Goal: Task Accomplishment & Management: Manage account settings

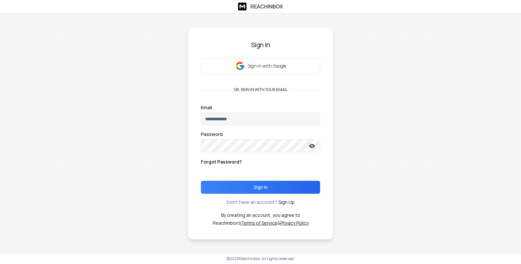
type input "**********"
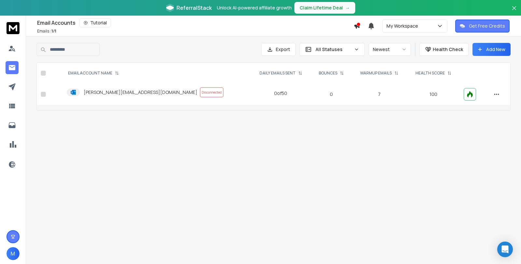
click at [327, 8] on button "Claim Lifetime Deal →" at bounding box center [324, 8] width 61 height 12
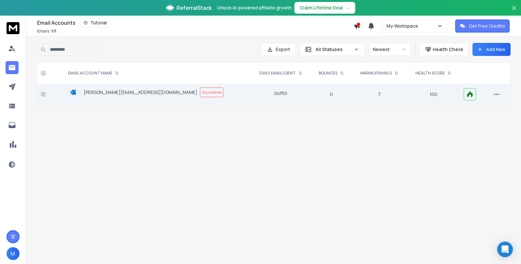
click at [200, 92] on span "Disconnected" at bounding box center [211, 93] width 23 height 10
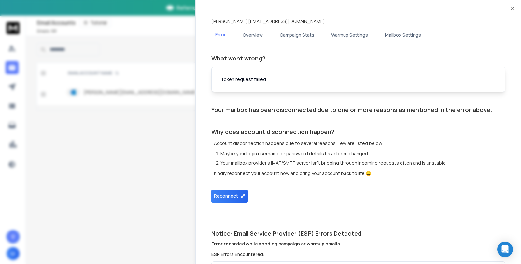
click at [226, 196] on button "Reconnect" at bounding box center [229, 196] width 36 height 13
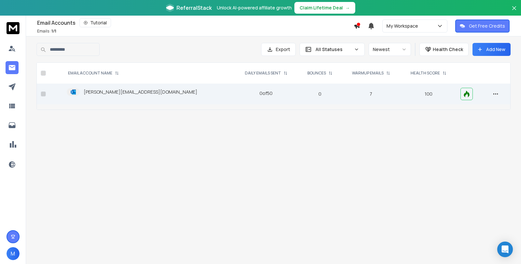
click at [460, 93] on div at bounding box center [466, 94] width 12 height 12
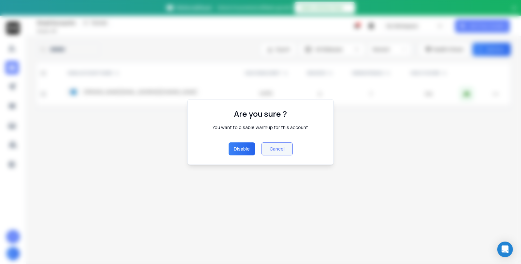
click at [288, 150] on button "Cancel" at bounding box center [276, 149] width 31 height 13
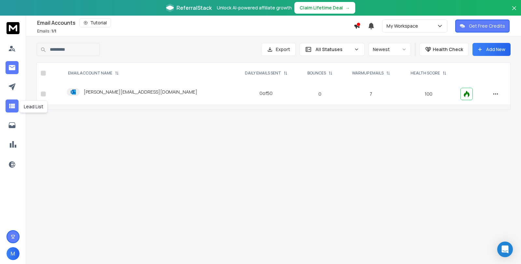
click at [10, 108] on icon at bounding box center [12, 106] width 8 height 8
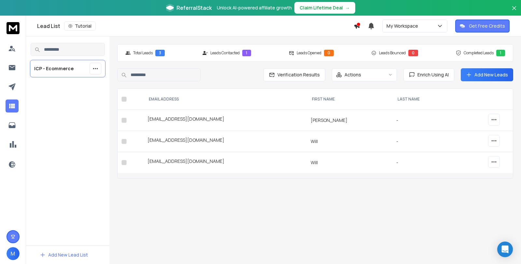
click at [515, 8] on icon "Close banner" at bounding box center [514, 8] width 4 height 4
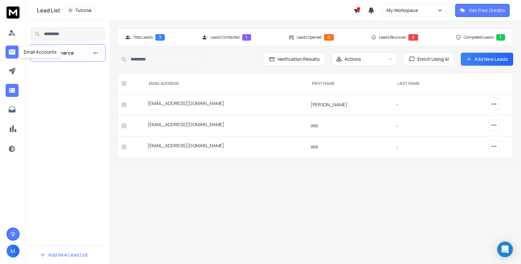
click at [11, 52] on icon at bounding box center [12, 51] width 7 height 5
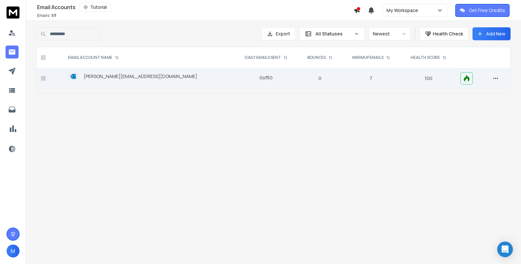
click at [44, 79] on button "button" at bounding box center [43, 78] width 5 height 5
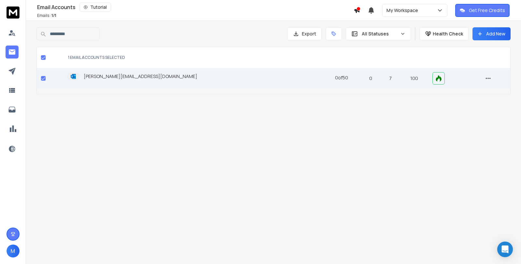
click at [44, 79] on button "button" at bounding box center [43, 78] width 5 height 5
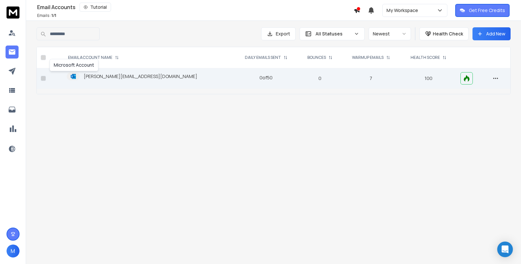
click at [112, 74] on p "[PERSON_NAME][EMAIL_ADDRESS][DOMAIN_NAME]" at bounding box center [141, 76] width 114 height 7
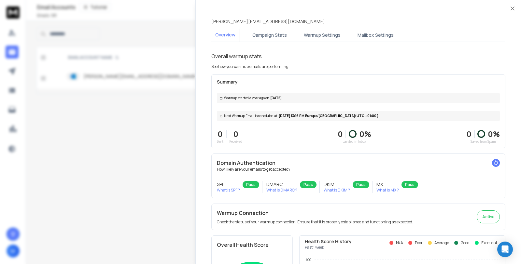
click at [276, 35] on button "Campaign Stats" at bounding box center [269, 35] width 42 height 14
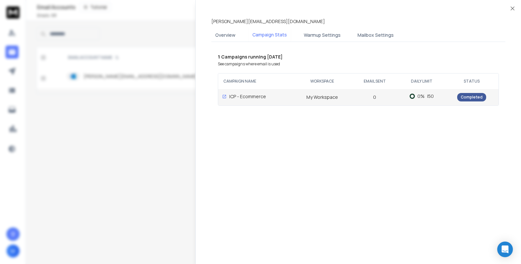
click at [332, 30] on button "Warmup Settings" at bounding box center [322, 35] width 45 height 14
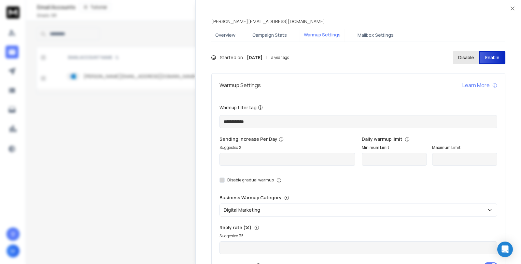
click at [367, 32] on button "Mailbox Settings" at bounding box center [376, 35] width 44 height 14
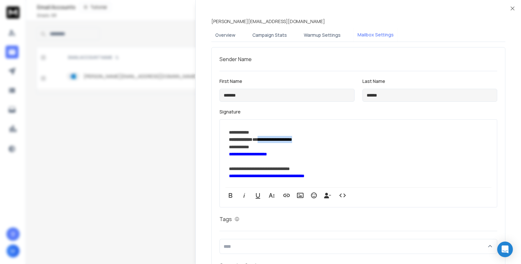
drag, startPoint x: 269, startPoint y: 139, endPoint x: 341, endPoint y: 136, distance: 72.0
click at [341, 136] on div "**********" at bounding box center [357, 139] width 257 height 7
drag, startPoint x: 328, startPoint y: 175, endPoint x: 214, endPoint y: 175, distance: 114.0
click at [214, 175] on div "**********" at bounding box center [358, 231] width 294 height 368
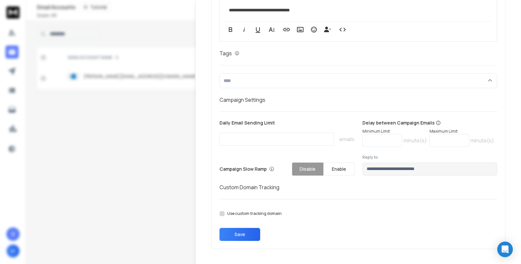
scroll to position [162, 0]
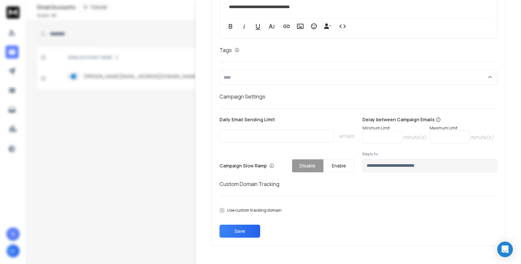
click at [255, 229] on button "Save" at bounding box center [239, 231] width 41 height 13
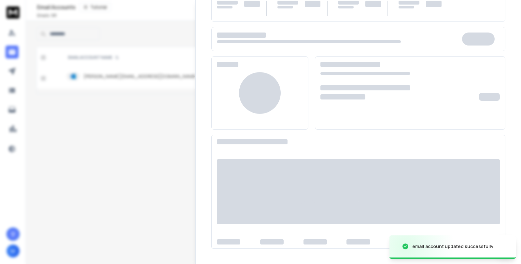
scroll to position [130, 0]
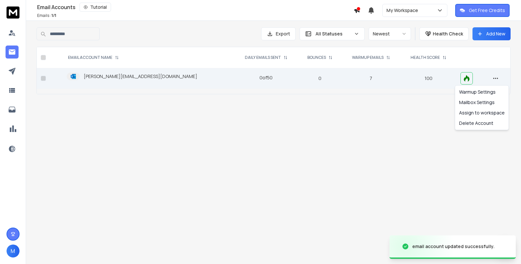
click at [497, 76] on button at bounding box center [495, 78] width 21 height 11
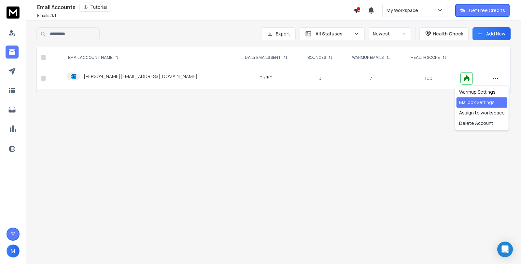
click at [487, 103] on div "Mailbox Settings" at bounding box center [481, 102] width 51 height 10
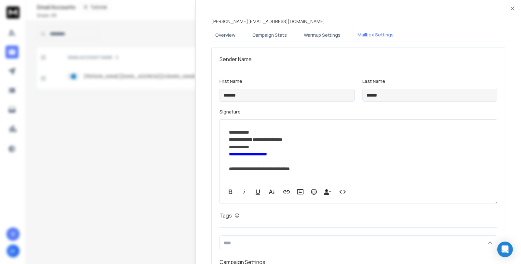
drag, startPoint x: 265, startPoint y: 34, endPoint x: 331, endPoint y: 34, distance: 66.4
click at [265, 34] on button "Campaign Stats" at bounding box center [269, 35] width 42 height 14
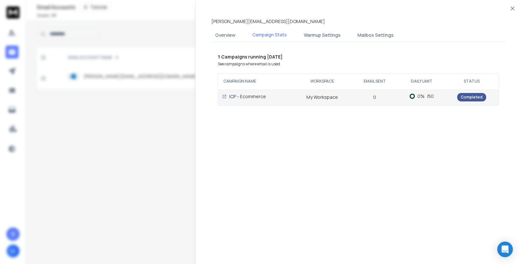
click at [336, 34] on button "Warmup Settings" at bounding box center [322, 35] width 45 height 14
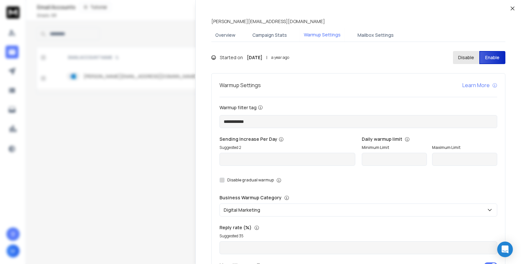
click at [509, 10] on icon "button" at bounding box center [512, 8] width 7 height 7
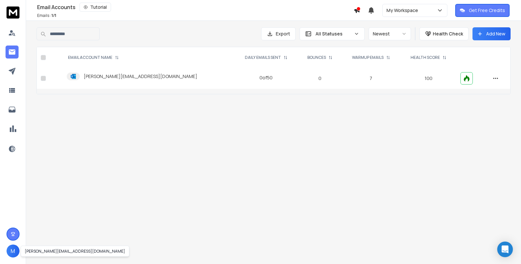
click at [13, 251] on span "M" at bounding box center [13, 251] width 13 height 13
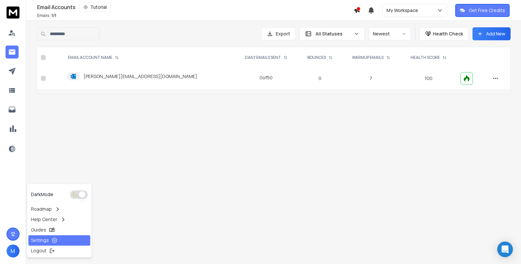
click at [40, 240] on p "Settings" at bounding box center [40, 240] width 18 height 7
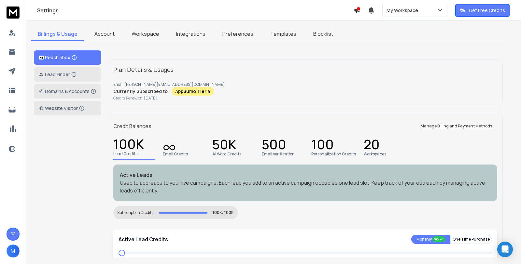
click at [100, 36] on link "Account" at bounding box center [104, 34] width 33 height 14
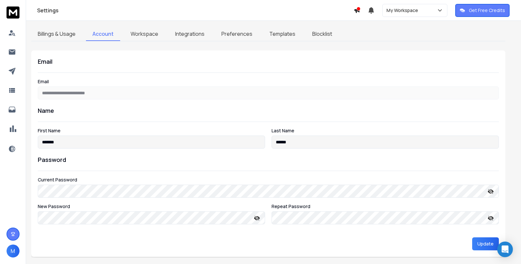
click at [53, 36] on link "Billings & Usage" at bounding box center [56, 34] width 51 height 14
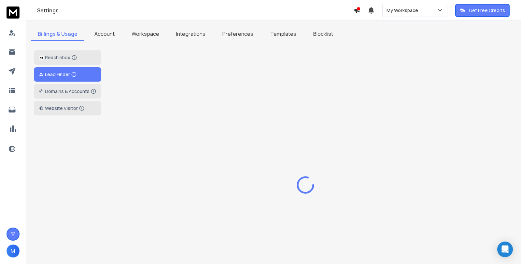
click at [59, 74] on button "Lead Finder" at bounding box center [67, 74] width 67 height 14
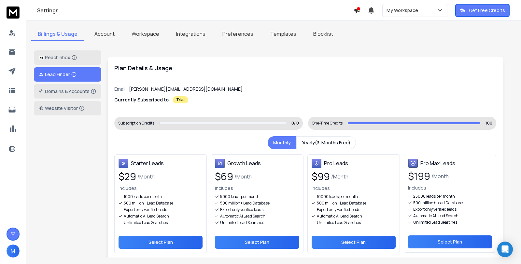
click at [57, 88] on button "Domains & Accounts" at bounding box center [67, 91] width 67 height 14
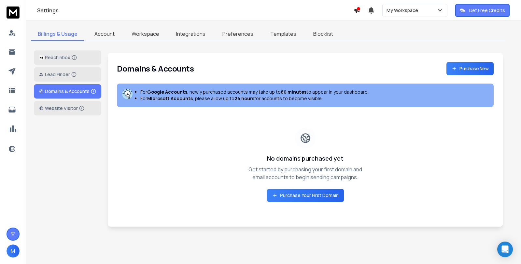
click at [57, 109] on button "Website Visitor" at bounding box center [67, 108] width 67 height 14
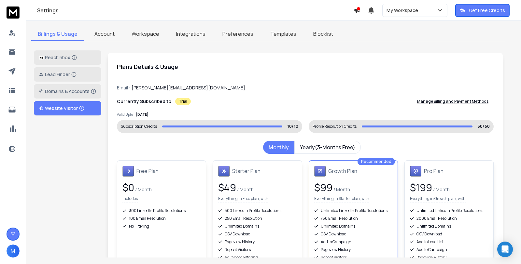
click at [64, 56] on button "ReachInbox" at bounding box center [67, 57] width 67 height 14
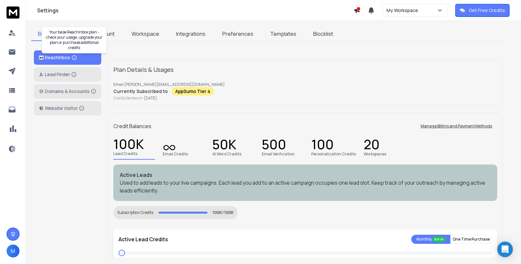
click at [73, 58] on icon "button" at bounding box center [74, 57] width 5 height 5
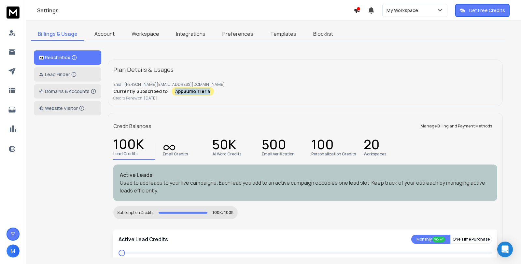
drag, startPoint x: 171, startPoint y: 91, endPoint x: 209, endPoint y: 91, distance: 38.1
click at [209, 91] on div "AppSumo Tier 4" at bounding box center [193, 91] width 42 height 8
copy div "AppSumo Tier 4"
click at [450, 127] on p "Manage Billing and Payment Methods" at bounding box center [456, 126] width 71 height 5
copy div "AppSumo Tier 4"
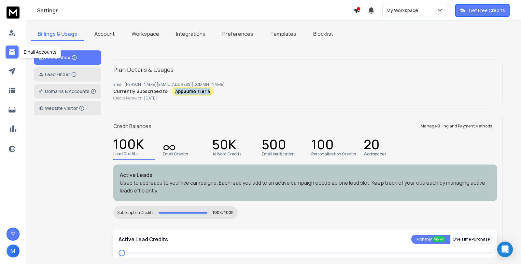
click at [12, 50] on icon at bounding box center [12, 51] width 7 height 5
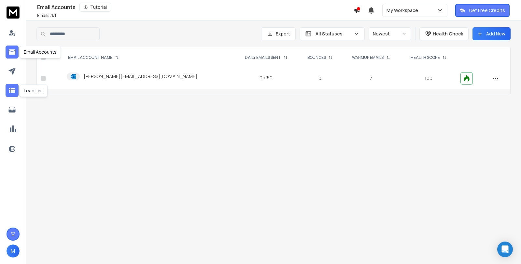
click at [12, 89] on icon at bounding box center [12, 91] width 8 height 8
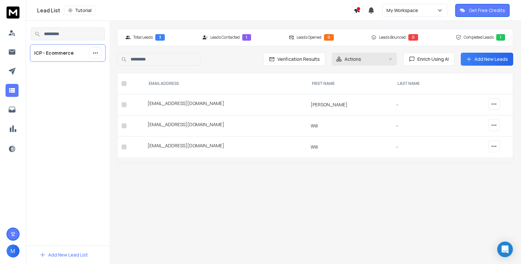
click at [379, 62] on div "Actions" at bounding box center [360, 59] width 49 height 7
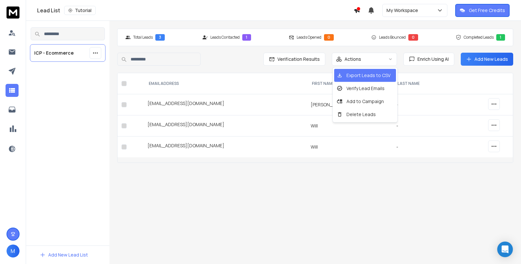
click at [235, 63] on div "Verification Results Actions Enrich Using AI Add New Leads" at bounding box center [315, 59] width 396 height 13
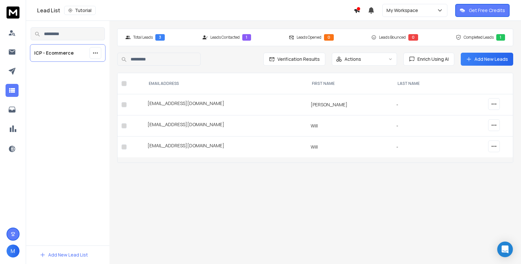
click at [492, 60] on link "Add New Leads" at bounding box center [487, 59] width 42 height 7
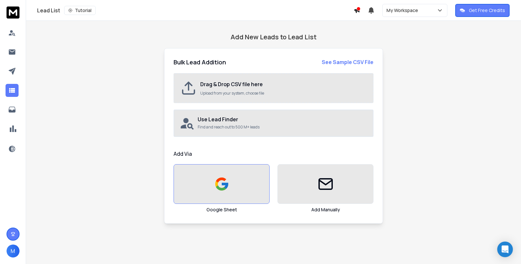
click at [237, 187] on div at bounding box center [222, 184] width 96 height 40
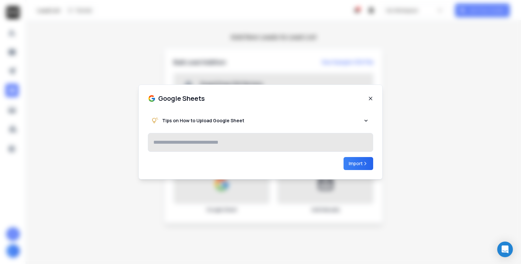
click at [354, 122] on div "Tips on How to Upload Google Sheet" at bounding box center [260, 121] width 225 height 14
click at [366, 120] on icon at bounding box center [366, 121] width 7 height 7
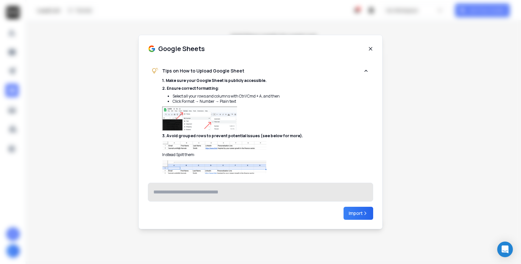
click at [366, 72] on icon at bounding box center [366, 71] width 7 height 7
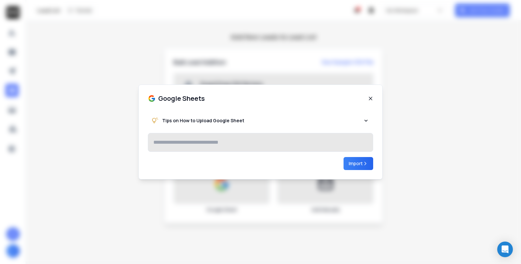
click at [203, 147] on input at bounding box center [260, 142] width 225 height 19
paste input "**********"
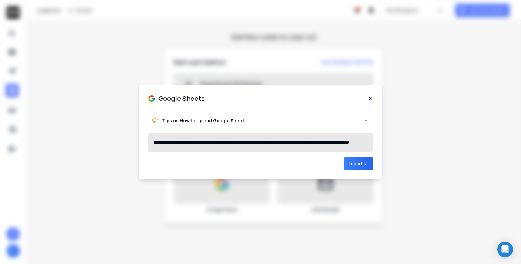
scroll to position [0, 54]
type input "**********"
click at [354, 160] on button "Import" at bounding box center [359, 163] width 30 height 13
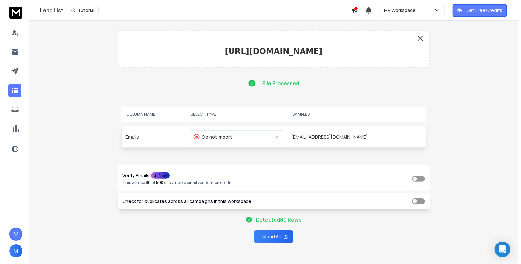
scroll to position [67, 0]
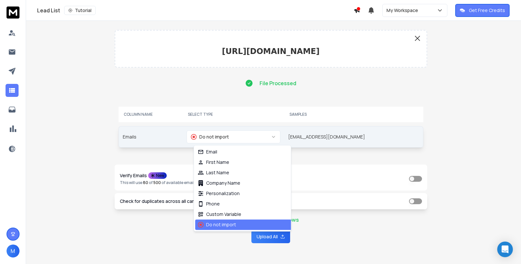
click at [229, 139] on div "Do not import" at bounding box center [210, 137] width 38 height 7
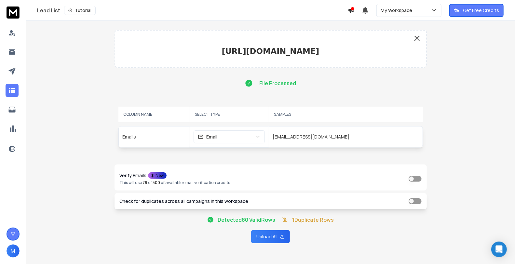
click at [414, 203] on button "Check for duplicates across all campaigns in this workspace" at bounding box center [415, 202] width 13 height 6
click at [415, 180] on button "Verify Emails New This will use 79 of 500 of available email verification credi…" at bounding box center [415, 179] width 13 height 6
click at [268, 236] on button "Upload All" at bounding box center [270, 237] width 39 height 13
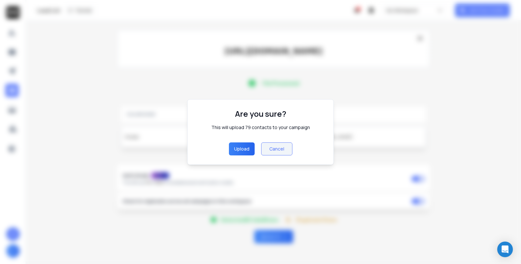
click at [241, 150] on button "Upload" at bounding box center [242, 149] width 26 height 13
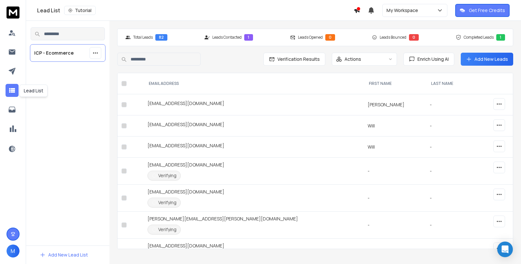
click at [13, 90] on icon at bounding box center [12, 91] width 8 height 8
click at [496, 169] on icon "button" at bounding box center [499, 168] width 6 height 6
click at [231, 59] on div "Verification Results Actions Enrich Using AI Add New Leads" at bounding box center [315, 59] width 396 height 13
click at [12, 69] on icon at bounding box center [11, 71] width 7 height 7
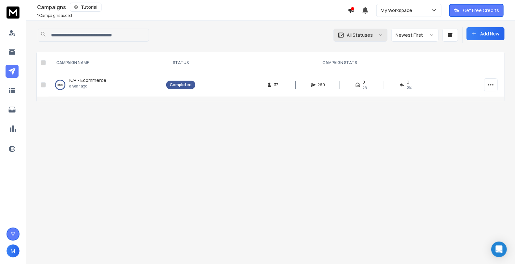
click at [353, 37] on p "All Statuses" at bounding box center [360, 35] width 26 height 7
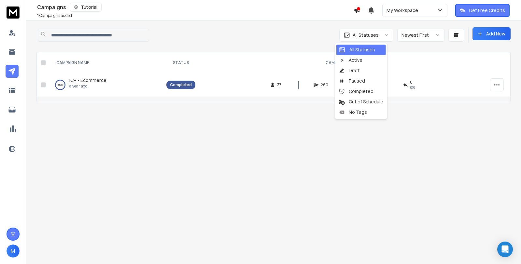
click at [275, 35] on div "Campaigns 1 Campaigns Added All Statuses Newest First Add New" at bounding box center [392, 35] width 237 height 16
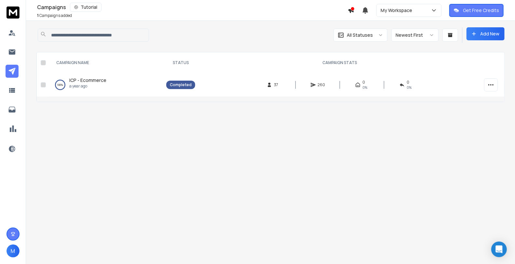
click at [479, 31] on button "Add New" at bounding box center [486, 33] width 38 height 13
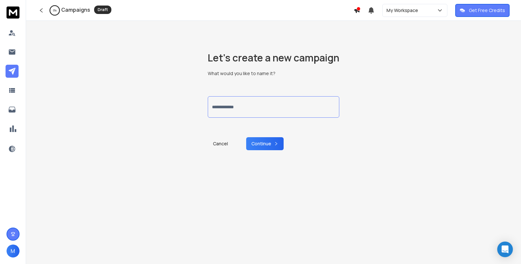
click at [242, 107] on input at bounding box center [274, 106] width 132 height 21
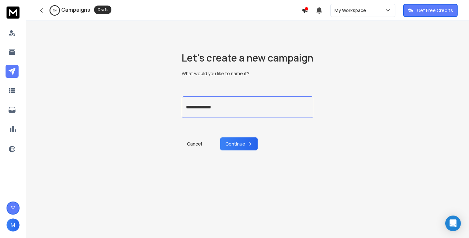
click at [240, 107] on input "**********" at bounding box center [248, 106] width 132 height 21
click at [229, 112] on input "**********" at bounding box center [248, 106] width 132 height 21
click at [233, 112] on input "**********" at bounding box center [248, 106] width 132 height 21
type input "**********"
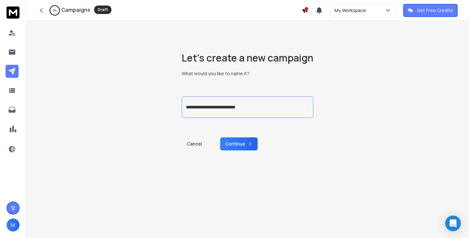
click at [246, 144] on button "Continue" at bounding box center [238, 143] width 37 height 13
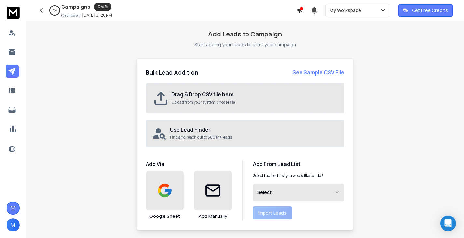
scroll to position [42, 0]
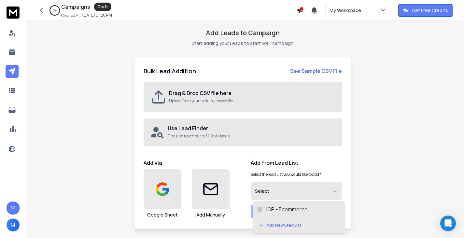
click at [280, 190] on button "Select" at bounding box center [296, 191] width 91 height 18
click at [129, 46] on div "Add Leads to Campaign Start adding your Leads to start your campaign Bulk Lead …" at bounding box center [242, 125] width 407 height 207
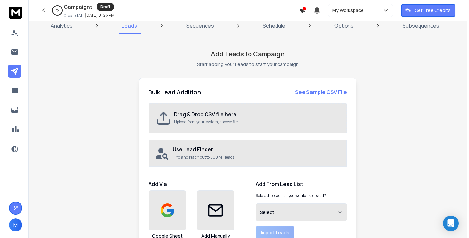
scroll to position [0, 0]
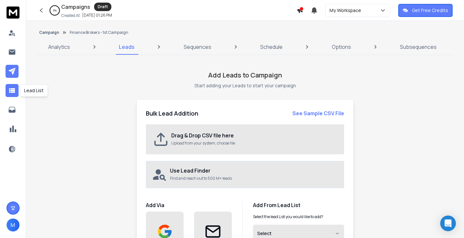
click at [10, 88] on icon at bounding box center [12, 91] width 8 height 8
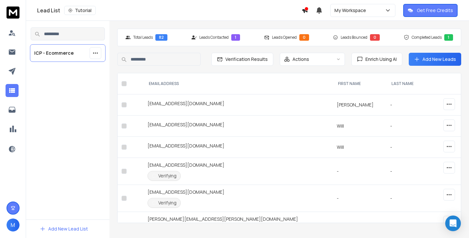
click at [94, 53] on icon "button" at bounding box center [95, 52] width 5 height 1
click at [87, 78] on p "Delete Lead List" at bounding box center [80, 77] width 35 height 7
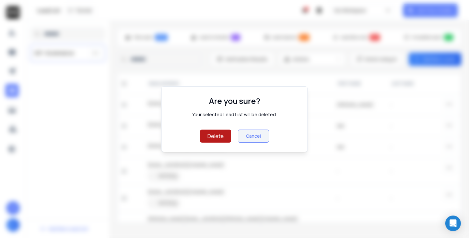
click at [217, 135] on button "Delete" at bounding box center [215, 136] width 31 height 13
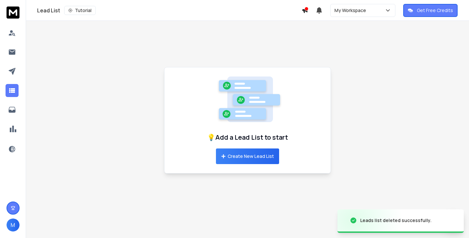
click at [258, 158] on button "Create New Lead List" at bounding box center [247, 156] width 63 height 16
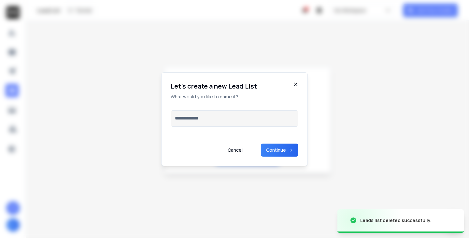
click at [228, 119] on input at bounding box center [235, 118] width 128 height 16
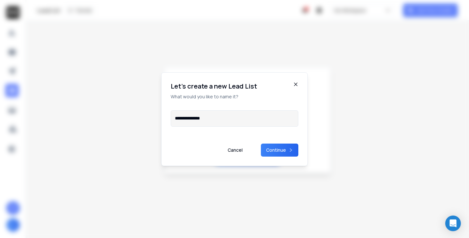
type input "**********"
click at [258, 102] on form "**********" at bounding box center [235, 128] width 128 height 57
click at [280, 151] on button "Continue" at bounding box center [279, 150] width 37 height 13
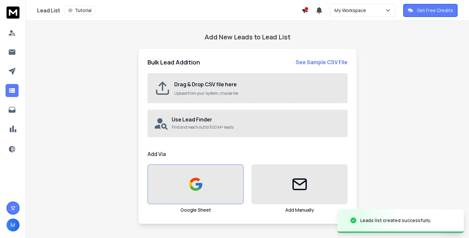
click at [190, 185] on icon at bounding box center [195, 184] width 13 height 13
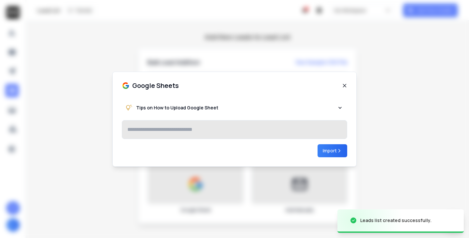
click at [216, 129] on input at bounding box center [234, 129] width 225 height 19
paste input "**********"
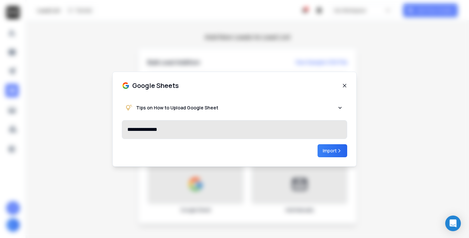
click at [239, 130] on input "**********" at bounding box center [234, 129] width 225 height 19
paste input "**********"
type input "**********"
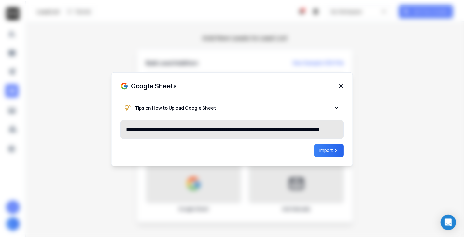
scroll to position [0, 0]
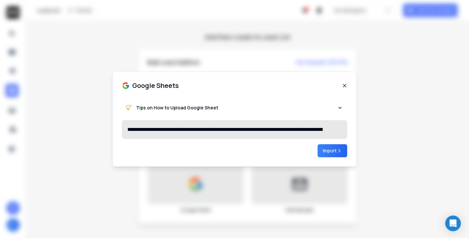
click at [330, 150] on button "Import" at bounding box center [332, 150] width 30 height 13
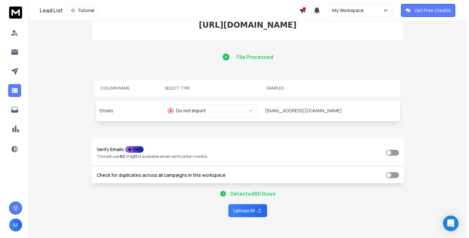
scroll to position [95, 0]
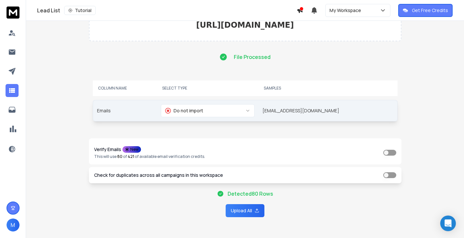
click at [205, 116] on button "Do not import" at bounding box center [208, 110] width 94 height 13
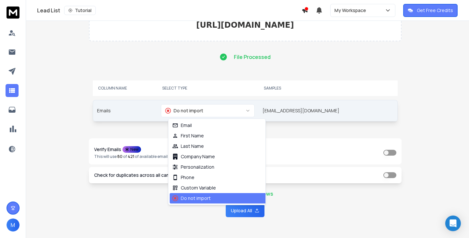
scroll to position [0, 1]
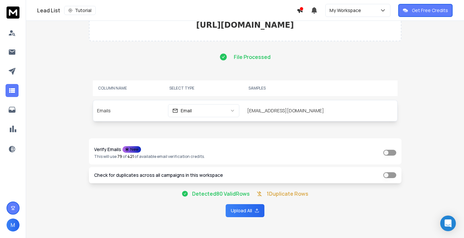
click at [388, 153] on button "Verify Emails New This will use 79 of 421 of available email verification credi…" at bounding box center [389, 153] width 13 height 6
click at [387, 181] on div "Check for duplicates across all campaigns in this workspace" at bounding box center [245, 175] width 313 height 16
click at [387, 175] on button "Check for duplicates across all campaigns in this workspace" at bounding box center [389, 175] width 13 height 6
click at [249, 210] on button "Upload All" at bounding box center [245, 210] width 39 height 13
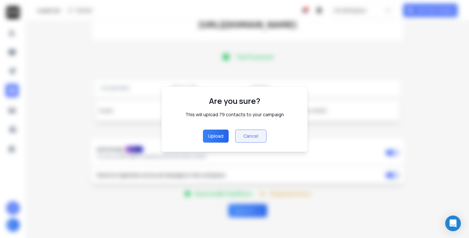
click at [217, 139] on button "Upload" at bounding box center [216, 136] width 26 height 13
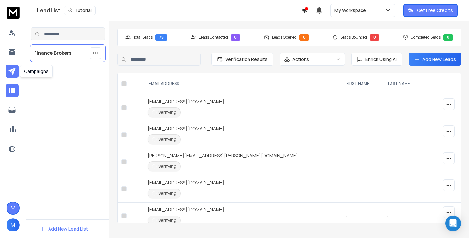
click at [14, 69] on icon at bounding box center [12, 71] width 8 height 8
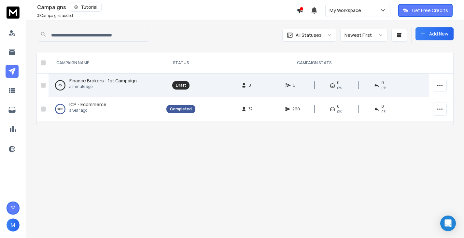
click at [436, 84] on button "button" at bounding box center [440, 85] width 14 height 13
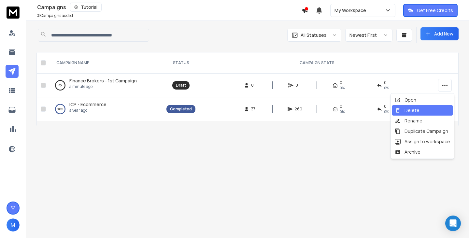
click at [412, 113] on div "Delete" at bounding box center [407, 110] width 25 height 7
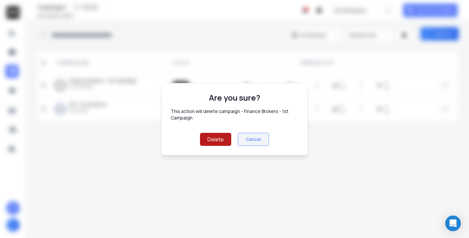
click at [216, 139] on button "Delete" at bounding box center [215, 139] width 31 height 13
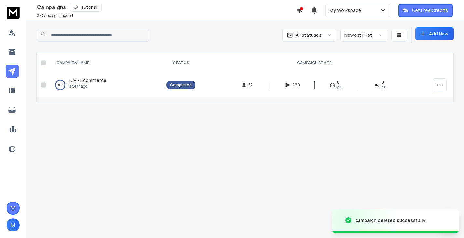
click at [435, 36] on button "Add New" at bounding box center [434, 33] width 38 height 13
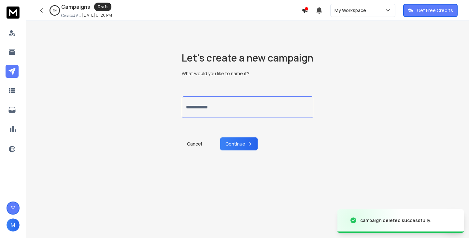
click at [227, 112] on input at bounding box center [248, 106] width 132 height 21
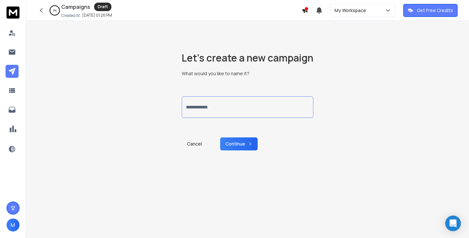
paste input "**********"
click at [218, 112] on input "**********" at bounding box center [247, 106] width 131 height 21
paste input
type input "**********"
click at [242, 142] on button "Continue" at bounding box center [238, 143] width 37 height 13
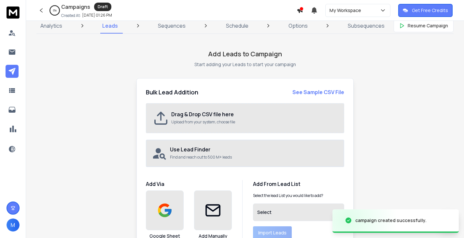
scroll to position [42, 0]
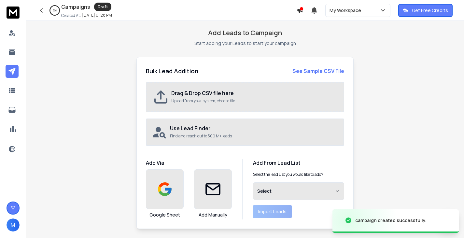
click at [282, 190] on button "Select" at bounding box center [298, 191] width 91 height 18
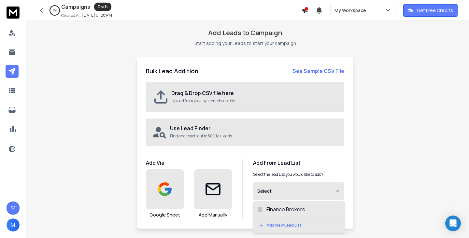
click at [291, 209] on div "Finance Brokers" at bounding box center [285, 209] width 39 height 8
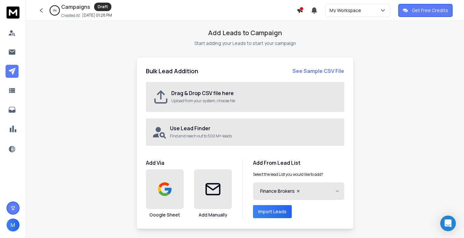
click at [351, 163] on div "Bulk Lead Addition See Sample CSV File Drag & Drop CSV file here Upload from yo…" at bounding box center [244, 143] width 217 height 172
click at [277, 211] on button "Import Leads" at bounding box center [272, 211] width 39 height 13
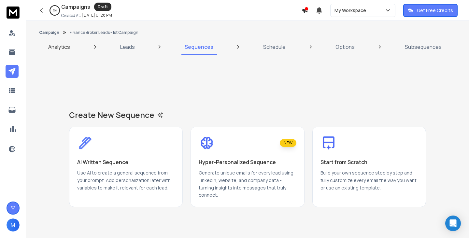
click at [64, 46] on p "Analytics" at bounding box center [59, 47] width 22 height 8
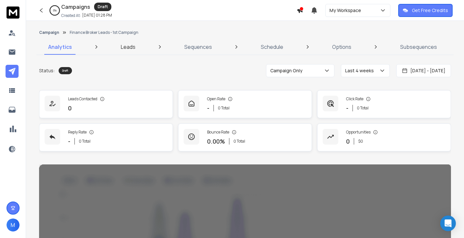
click at [136, 47] on link "Leads" at bounding box center [128, 47] width 22 height 16
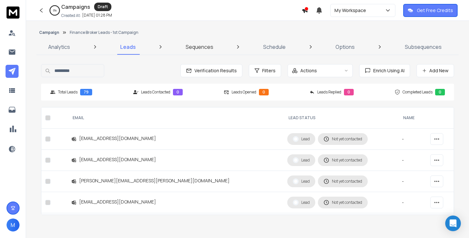
click at [192, 45] on p "Sequences" at bounding box center [200, 47] width 28 height 8
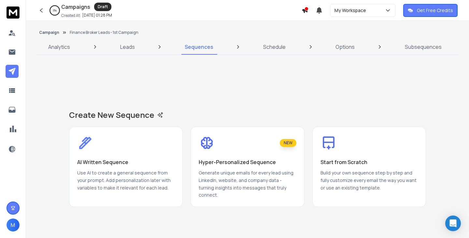
click at [364, 169] on p "Build your own sequence step by step and fully customize every email the way yo…" at bounding box center [368, 184] width 97 height 30
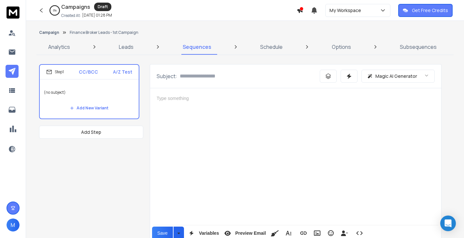
click at [91, 71] on p "CC/BCC" at bounding box center [88, 72] width 19 height 7
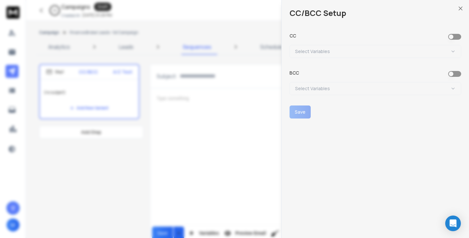
click at [459, 8] on icon "button" at bounding box center [460, 8] width 7 height 7
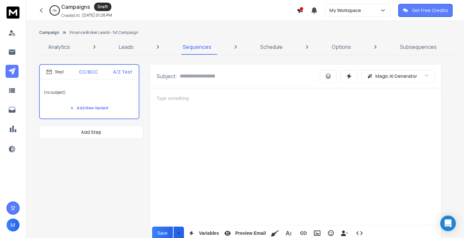
click at [202, 74] on input at bounding box center [246, 76] width 133 height 8
click at [213, 77] on input at bounding box center [246, 76] width 133 height 8
paste input "**********"
type input "**********"
click at [192, 107] on div at bounding box center [295, 155] width 291 height 135
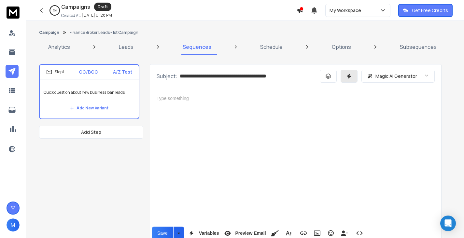
click at [348, 76] on icon "button" at bounding box center [349, 76] width 4 height 5
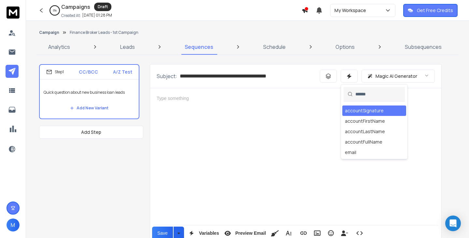
click at [316, 104] on div at bounding box center [295, 155] width 291 height 135
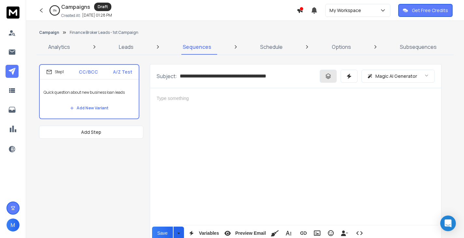
click at [330, 77] on icon at bounding box center [328, 76] width 6 height 6
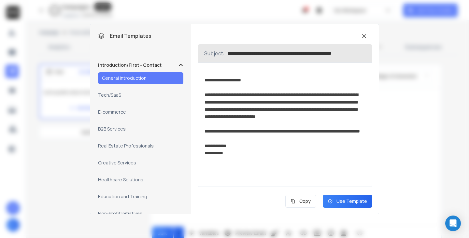
click at [178, 63] on icon "button" at bounding box center [180, 65] width 5 height 5
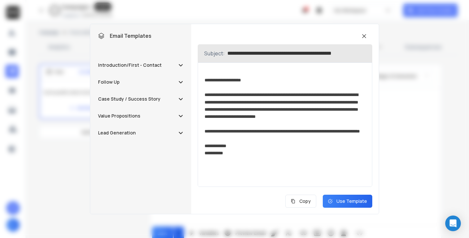
click at [165, 134] on button "Lead Generation" at bounding box center [140, 133] width 85 height 7
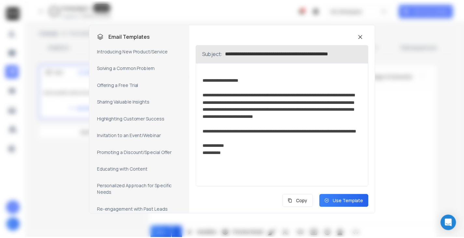
scroll to position [92, 0]
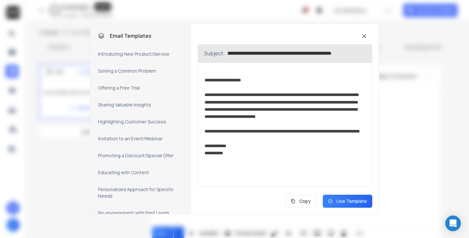
click at [131, 91] on h3 "Offering a Free Trial" at bounding box center [119, 88] width 42 height 7
type input "**********"
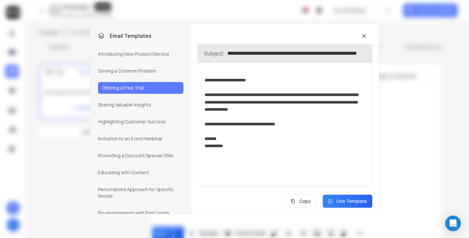
click at [363, 37] on icon at bounding box center [364, 36] width 4 height 4
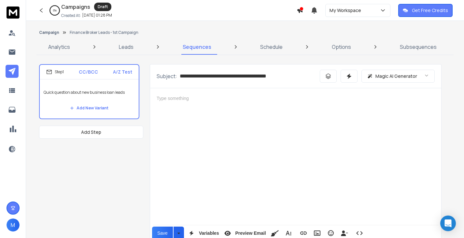
click at [257, 73] on input "**********" at bounding box center [246, 76] width 133 height 8
paste input
type input "**********"
drag, startPoint x: 210, startPoint y: 113, endPoint x: 206, endPoint y: 107, distance: 6.8
click at [210, 112] on div at bounding box center [295, 155] width 291 height 135
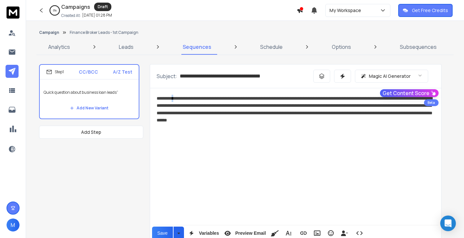
click at [174, 98] on div "**********" at bounding box center [296, 109] width 278 height 29
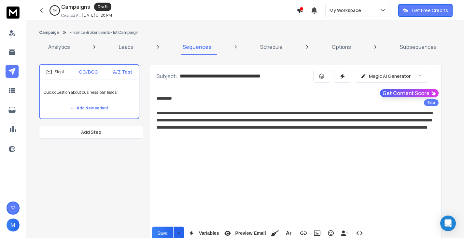
click at [312, 113] on div "**********" at bounding box center [296, 123] width 278 height 29
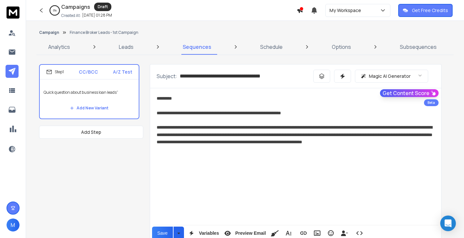
click at [386, 133] on div "**********" at bounding box center [296, 138] width 278 height 29
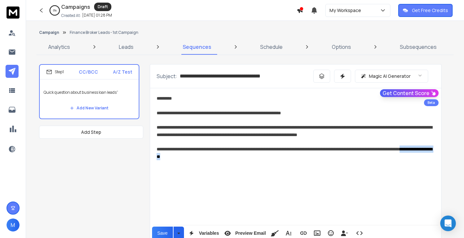
drag, startPoint x: 245, startPoint y: 161, endPoint x: 172, endPoint y: 161, distance: 73.3
click at [172, 161] on div "**********" at bounding box center [295, 155] width 291 height 135
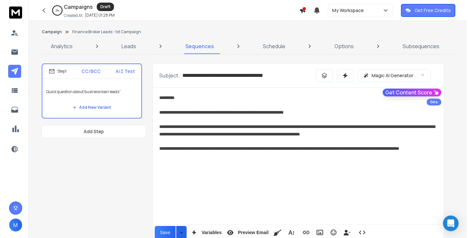
scroll to position [14, 0]
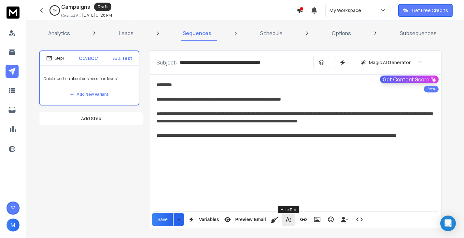
click at [290, 219] on icon "button" at bounding box center [289, 220] width 8 height 8
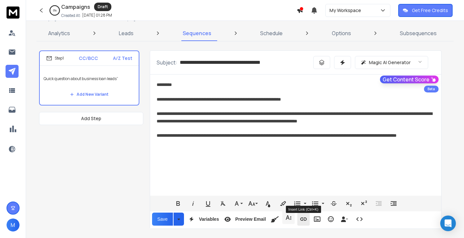
click at [304, 219] on icon "button" at bounding box center [303, 218] width 7 height 3
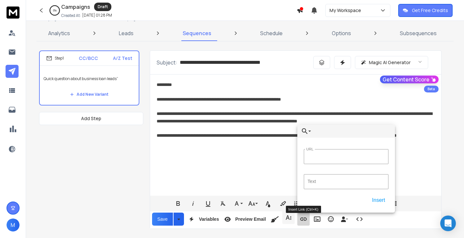
click at [252, 161] on div "* *" at bounding box center [296, 157] width 278 height 7
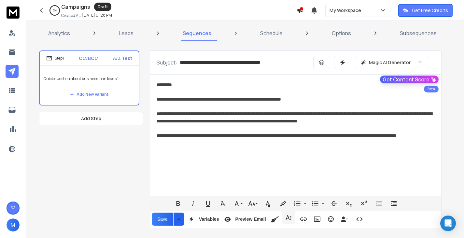
click at [180, 220] on icon "button" at bounding box center [179, 219] width 8 height 4
click at [205, 174] on div "**********" at bounding box center [295, 135] width 291 height 120
click at [200, 219] on span "Variables" at bounding box center [209, 220] width 23 height 6
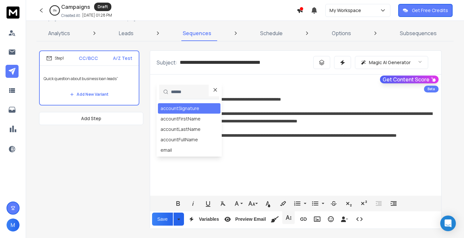
click at [176, 108] on div "accountSignature" at bounding box center [180, 108] width 39 height 7
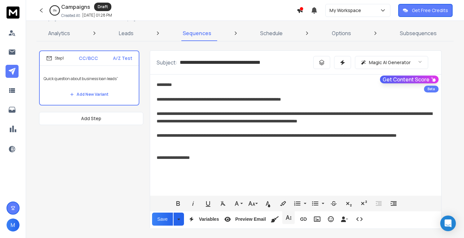
click at [208, 149] on div at bounding box center [296, 150] width 278 height 7
click at [253, 220] on span "Preview Email" at bounding box center [250, 220] width 33 height 6
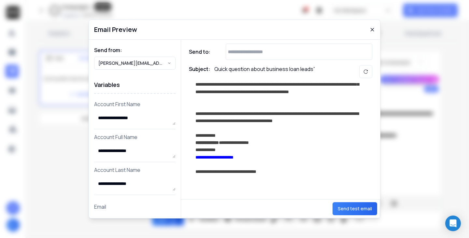
scroll to position [45, 0]
click at [313, 48] on input at bounding box center [299, 52] width 142 height 12
type input "**********"
click at [314, 144] on div "**********" at bounding box center [276, 142] width 163 height 7
click at [353, 207] on button "Send test email" at bounding box center [354, 208] width 45 height 13
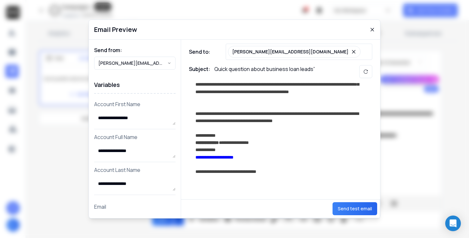
click at [373, 30] on icon at bounding box center [372, 29] width 5 height 5
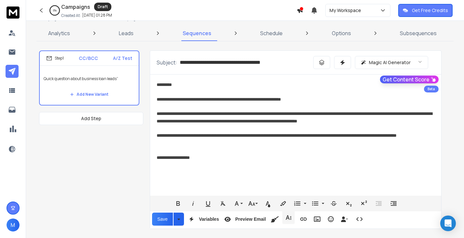
click at [179, 220] on icon "button" at bounding box center [179, 219] width 8 height 4
click at [220, 166] on div "**********" at bounding box center [295, 135] width 291 height 120
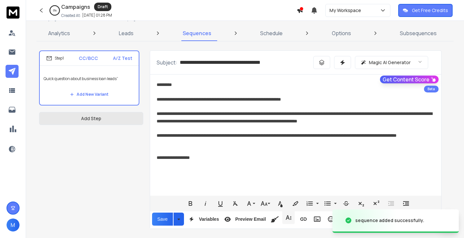
click at [103, 122] on button "Add Step" at bounding box center [91, 118] width 104 height 13
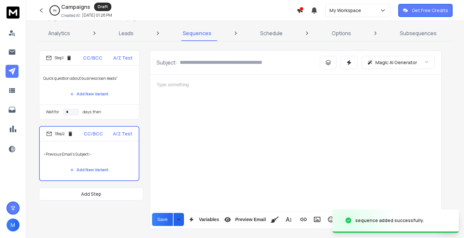
click at [209, 65] on input at bounding box center [246, 63] width 133 height 8
paste input "**********"
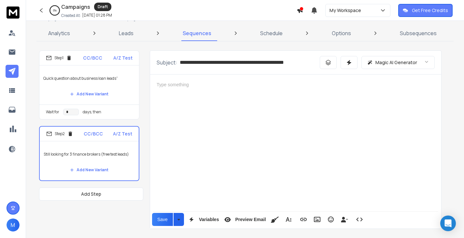
click at [97, 79] on p "Quick question about business loan leads”" at bounding box center [89, 78] width 92 height 18
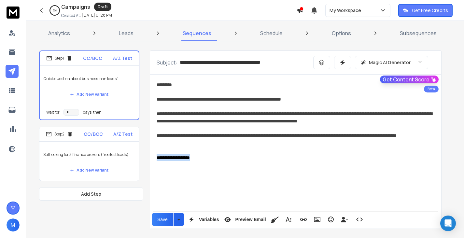
drag, startPoint x: 171, startPoint y: 157, endPoint x: 140, endPoint y: 156, distance: 30.9
click at [140, 156] on div "**********" at bounding box center [245, 139] width 412 height 178
click at [94, 153] on p "Still looking for 3 finance brokers (free test leads)" at bounding box center [89, 155] width 92 height 18
type input "**********"
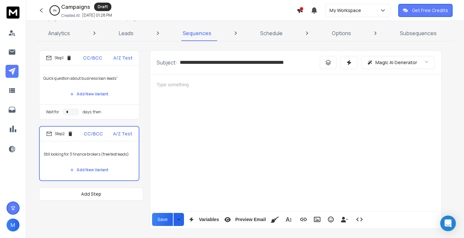
click at [191, 89] on div at bounding box center [295, 142] width 291 height 135
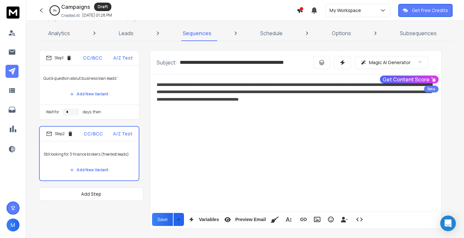
click at [168, 82] on div "**********" at bounding box center [296, 92] width 278 height 22
click at [168, 84] on div "**********" at bounding box center [296, 92] width 278 height 22
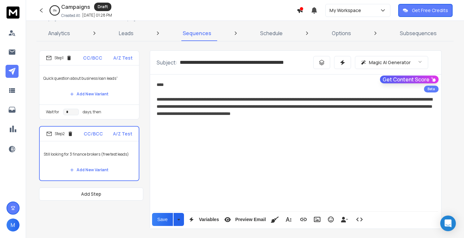
click at [215, 106] on div "**********" at bounding box center [296, 107] width 278 height 22
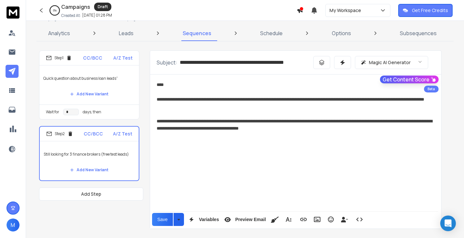
click at [188, 127] on div "**********" at bounding box center [296, 125] width 278 height 15
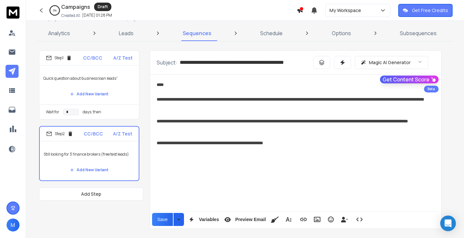
click at [182, 155] on div "**********" at bounding box center [295, 142] width 291 height 135
click at [322, 148] on div "**********" at bounding box center [295, 142] width 291 height 135
click at [210, 221] on span "Variables" at bounding box center [209, 220] width 23 height 6
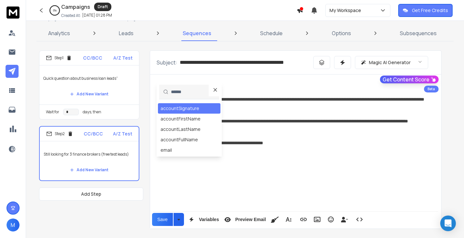
click at [190, 105] on div "accountSignature" at bounding box center [180, 108] width 39 height 7
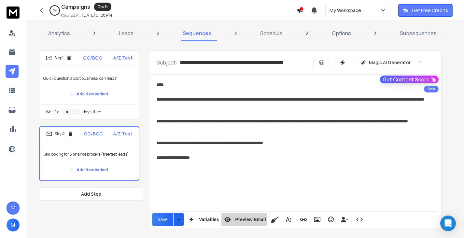
click at [250, 218] on span "Preview Email" at bounding box center [250, 220] width 33 height 6
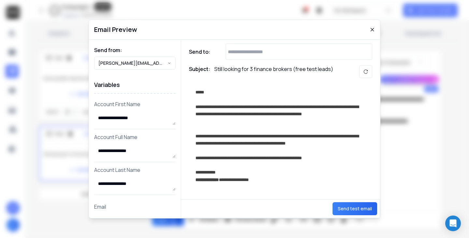
click at [280, 52] on input at bounding box center [299, 52] width 142 height 12
type input "**********"
click at [362, 210] on button "Send test email" at bounding box center [354, 208] width 45 height 13
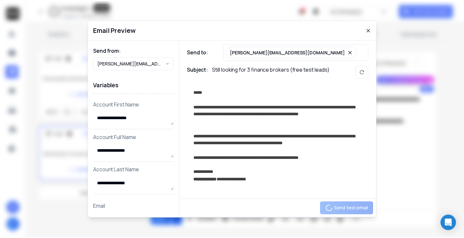
scroll to position [37, 0]
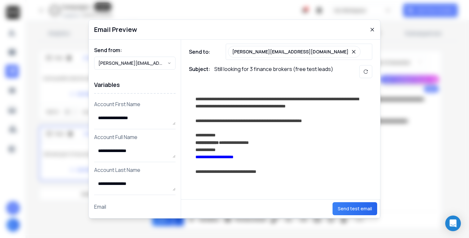
drag, startPoint x: 374, startPoint y: 28, endPoint x: 361, endPoint y: 31, distance: 14.1
click at [374, 28] on icon at bounding box center [372, 29] width 5 height 5
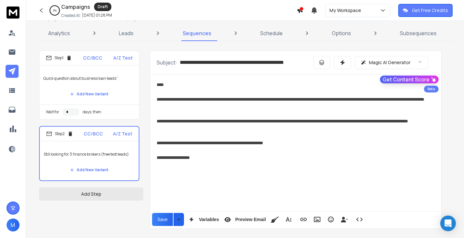
click at [93, 196] on button "Add Step" at bounding box center [91, 194] width 104 height 13
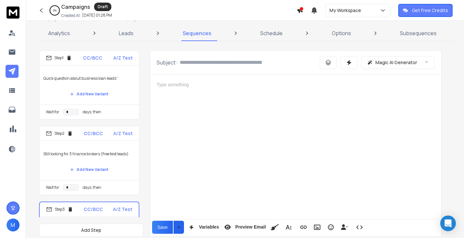
click at [208, 66] on input at bounding box center [246, 63] width 133 height 8
paste input "**********"
type input "**********"
click at [259, 109] on div at bounding box center [295, 146] width 291 height 143
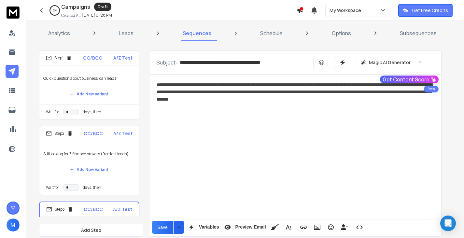
click at [163, 84] on div "**********" at bounding box center [296, 92] width 278 height 22
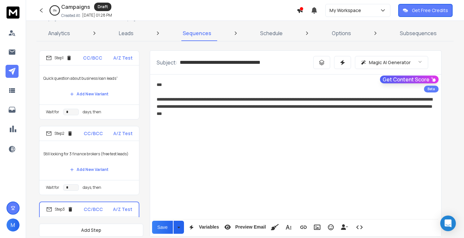
click at [239, 98] on div "**********" at bounding box center [296, 107] width 278 height 22
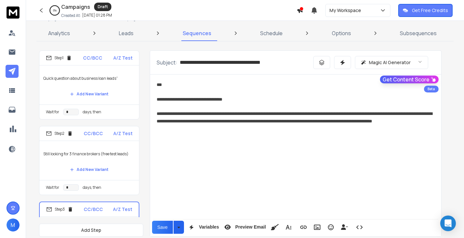
click at [369, 114] on div "**********" at bounding box center [296, 121] width 278 height 22
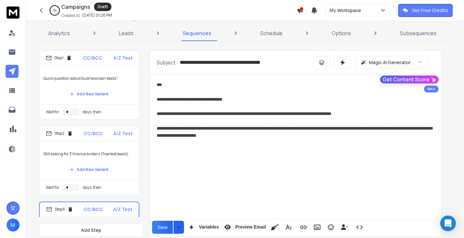
click at [415, 127] on div "**********" at bounding box center [296, 132] width 278 height 15
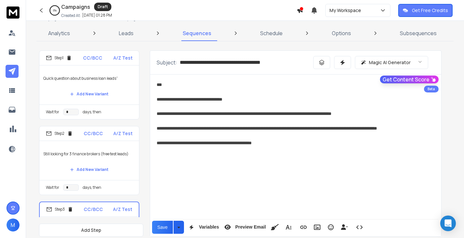
click at [267, 155] on div "**********" at bounding box center [295, 146] width 291 height 143
click at [200, 227] on span "Variables" at bounding box center [209, 227] width 23 height 6
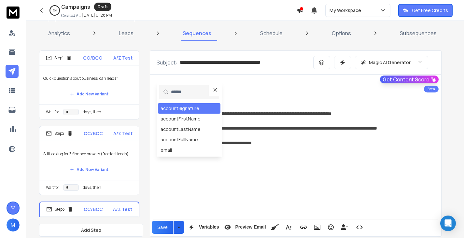
click at [185, 108] on div "accountSignature" at bounding box center [180, 108] width 39 height 7
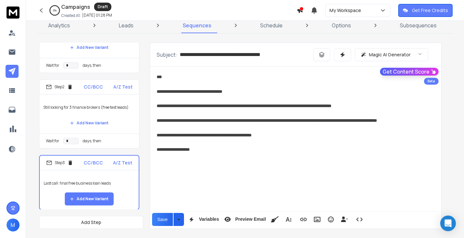
scroll to position [39, 0]
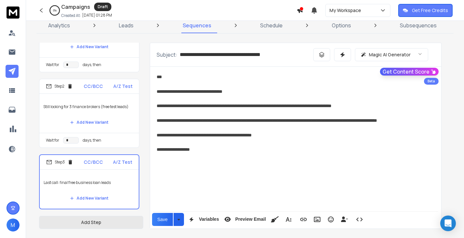
click at [96, 222] on button "Add Step" at bounding box center [91, 222] width 104 height 13
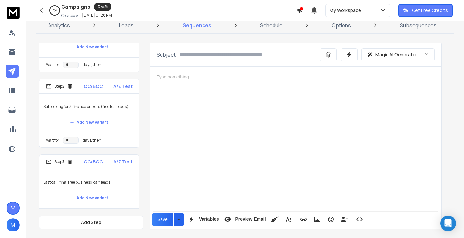
click at [190, 58] on input at bounding box center [246, 55] width 133 height 8
paste input "**********"
type input "**********"
click at [238, 108] on div at bounding box center [295, 138] width 291 height 143
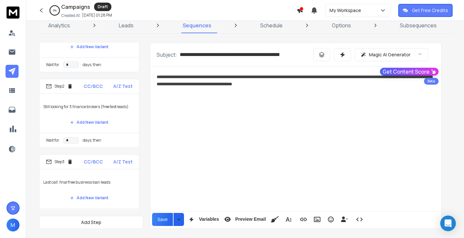
click at [167, 75] on div "**********" at bounding box center [296, 80] width 278 height 15
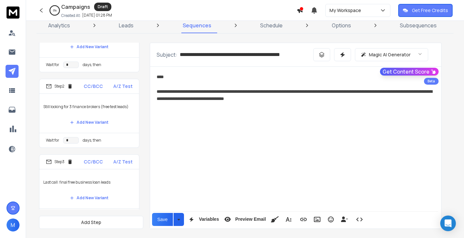
click at [288, 90] on div "**********" at bounding box center [296, 95] width 278 height 15
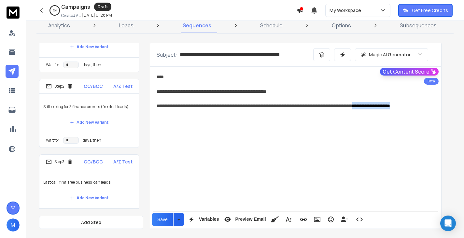
drag, startPoint x: 391, startPoint y: 106, endPoint x: 436, endPoint y: 112, distance: 45.1
click at [436, 112] on div "**********" at bounding box center [295, 138] width 291 height 143
click at [207, 221] on span "Variables" at bounding box center [209, 220] width 23 height 6
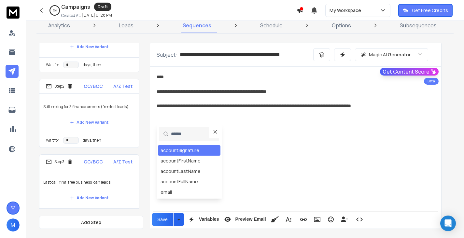
click at [194, 151] on div "accountSignature" at bounding box center [180, 150] width 39 height 7
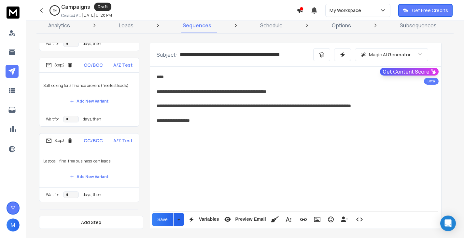
scroll to position [115, 0]
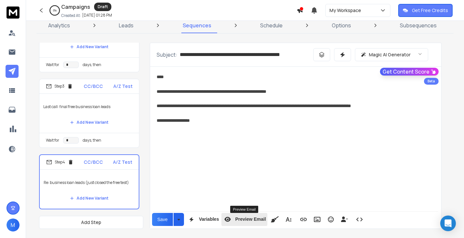
click at [251, 223] on div "Preview Email" at bounding box center [244, 219] width 46 height 11
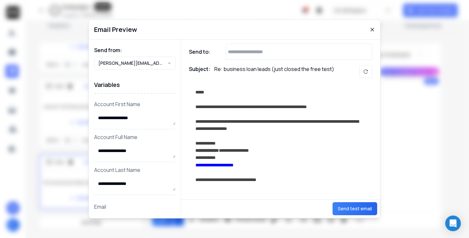
click at [262, 54] on input at bounding box center [299, 52] width 142 height 12
type input "**********"
click at [352, 210] on button "Send test email" at bounding box center [354, 208] width 45 height 13
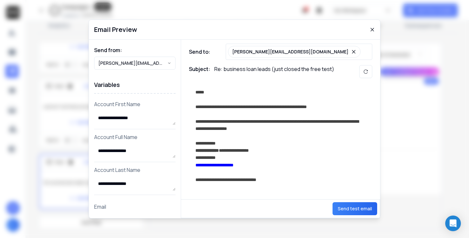
click at [373, 29] on icon at bounding box center [373, 30] width 4 height 4
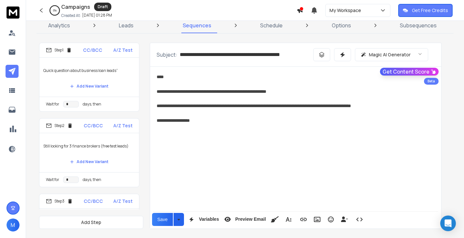
scroll to position [0, 0]
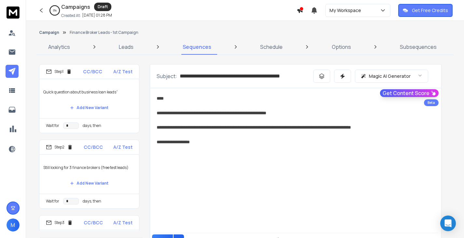
click at [106, 94] on p "Quick question about business loan leads”" at bounding box center [89, 92] width 92 height 18
type input "**********"
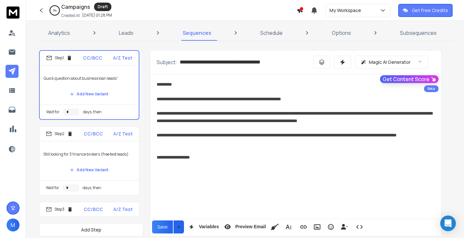
scroll to position [21, 0]
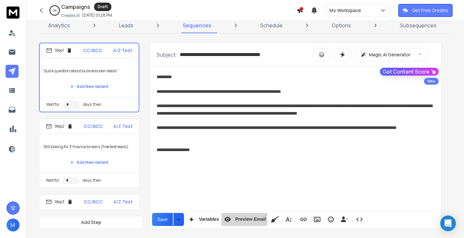
click at [246, 220] on span "Preview Email" at bounding box center [250, 220] width 33 height 6
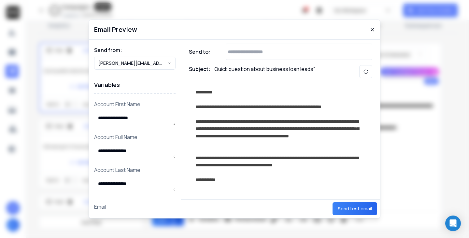
click at [246, 49] on input at bounding box center [299, 52] width 142 height 12
type input "**********"
click at [356, 208] on button "Send test email" at bounding box center [354, 208] width 45 height 13
click at [249, 144] on div "**********" at bounding box center [276, 132] width 163 height 29
click at [411, 165] on div "**********" at bounding box center [234, 119] width 469 height 212
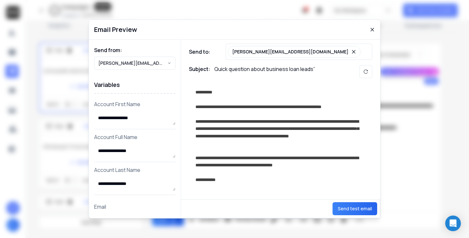
click at [371, 32] on icon at bounding box center [372, 29] width 5 height 5
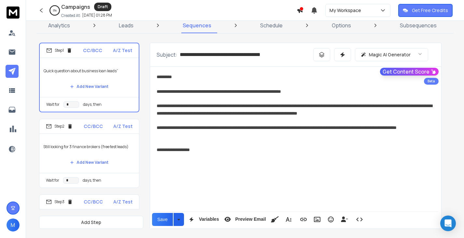
click at [372, 105] on div "**********" at bounding box center [296, 109] width 278 height 15
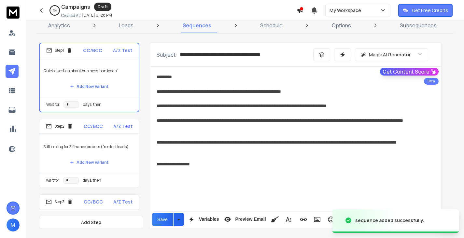
click at [94, 148] on p "Still looking for 3 finance brokers (free test leads)" at bounding box center [89, 147] width 92 height 18
type input "**********"
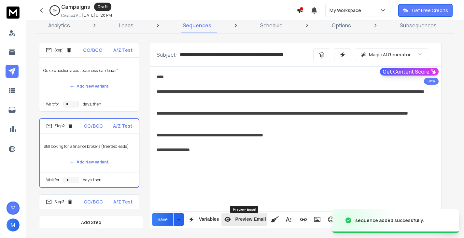
click at [245, 217] on span "Preview Email" at bounding box center [250, 220] width 33 height 6
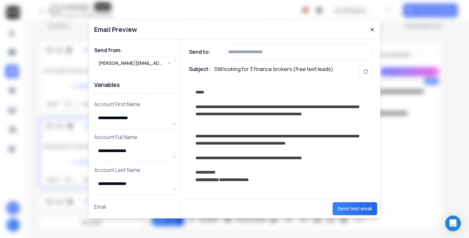
click at [249, 52] on input at bounding box center [299, 52] width 142 height 12
type input "**********"
click at [352, 212] on button "Send test email" at bounding box center [354, 208] width 45 height 13
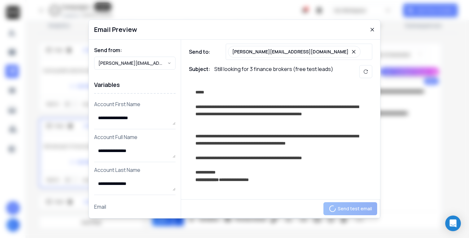
type input "**********"
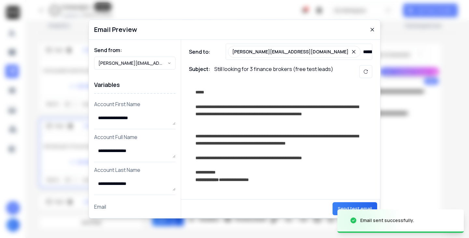
click at [398, 154] on div "**********" at bounding box center [234, 119] width 469 height 212
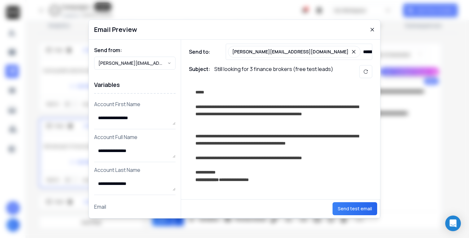
click at [369, 29] on div "Email Preview" at bounding box center [234, 30] width 291 height 20
click at [371, 28] on icon at bounding box center [372, 29] width 5 height 5
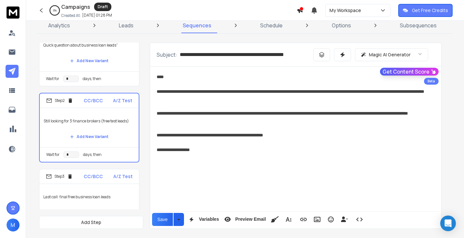
scroll to position [98, 0]
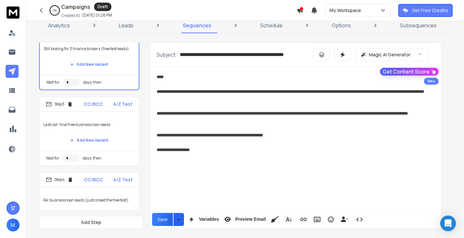
click at [91, 126] on p "Last call: final free business loan leads" at bounding box center [89, 125] width 92 height 18
type input "**********"
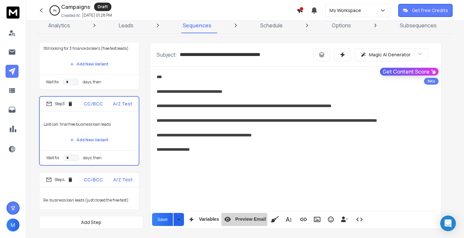
click at [253, 222] on span "Preview Email" at bounding box center [250, 220] width 33 height 6
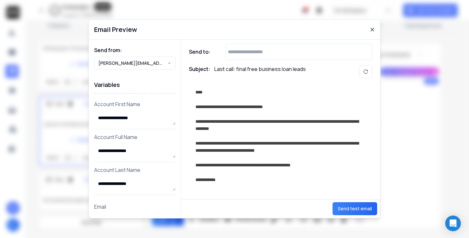
click at [274, 47] on input at bounding box center [299, 52] width 142 height 12
type input "**********"
click at [322, 110] on div "**********" at bounding box center [276, 106] width 163 height 7
click at [361, 209] on button "Send test email" at bounding box center [354, 208] width 45 height 13
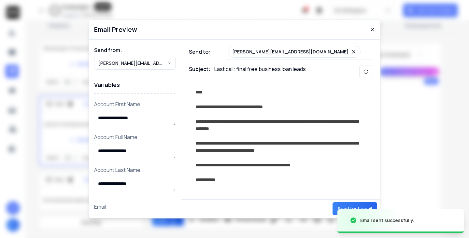
click at [400, 149] on div "**********" at bounding box center [234, 119] width 469 height 212
click at [370, 29] on icon at bounding box center [372, 29] width 5 height 5
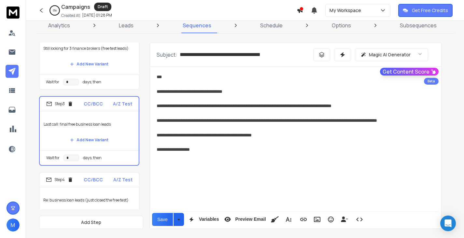
click at [75, 198] on p "Re: business loan leads (just closed the free test)" at bounding box center [89, 200] width 92 height 18
type input "**********"
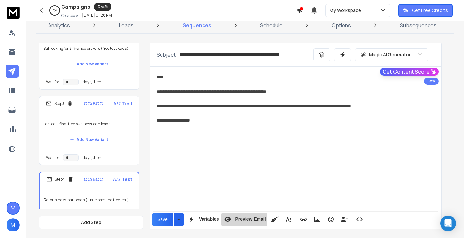
click at [260, 220] on span "Preview Email" at bounding box center [250, 220] width 33 height 6
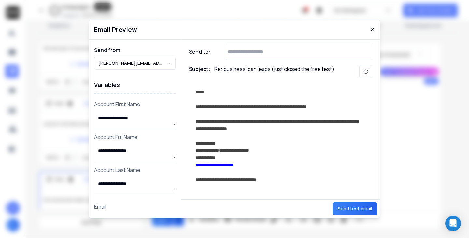
click at [309, 50] on input at bounding box center [299, 52] width 142 height 12
type input "**********"
click at [337, 154] on div "**********" at bounding box center [276, 150] width 163 height 7
click at [361, 210] on button "Send test email" at bounding box center [354, 208] width 45 height 13
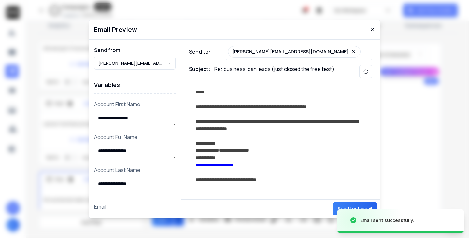
click at [371, 30] on icon at bounding box center [372, 29] width 5 height 5
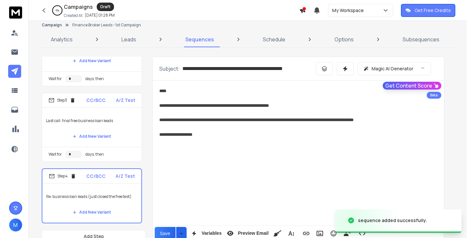
scroll to position [0, 0]
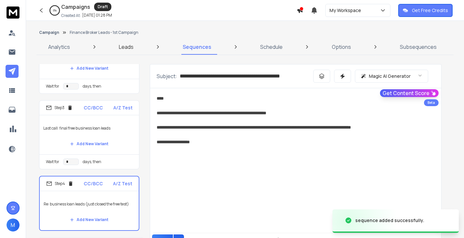
click at [127, 48] on p "Leads" at bounding box center [126, 47] width 15 height 8
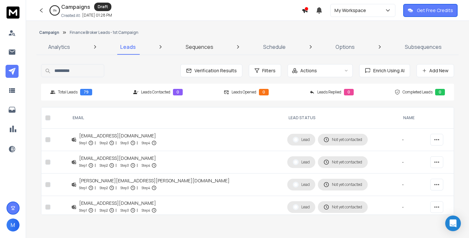
click at [200, 49] on p "Sequences" at bounding box center [200, 47] width 28 height 8
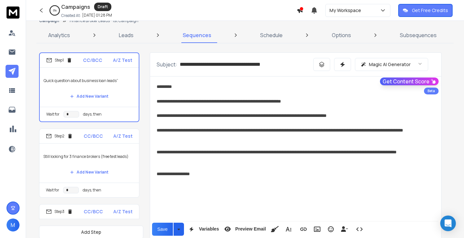
scroll to position [21, 0]
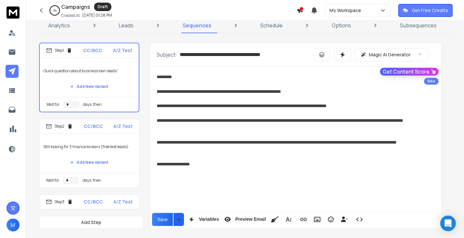
click at [61, 142] on p "Still looking for 3 finance brokers (free test leads)" at bounding box center [89, 147] width 92 height 18
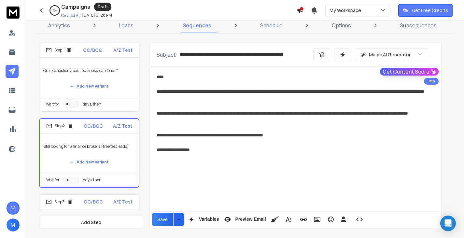
click at [75, 147] on p "Still looking for 3 finance brokers (free test leads)" at bounding box center [89, 146] width 91 height 18
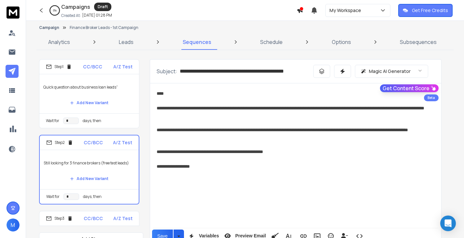
scroll to position [0, 0]
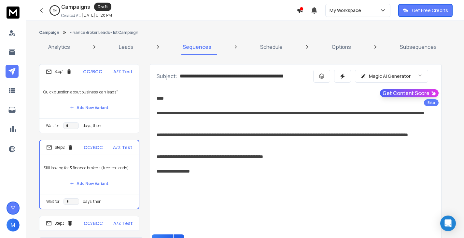
click at [48, 73] on icon at bounding box center [49, 72] width 6 height 6
type input "**********"
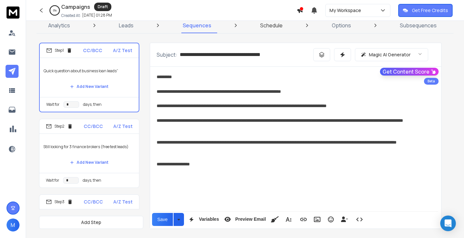
click at [272, 25] on p "Schedule" at bounding box center [271, 25] width 22 height 8
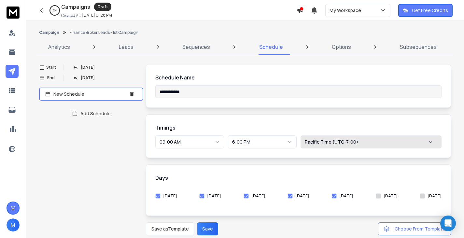
click at [354, 139] on p "Pacific Time (UTC-7:00)" at bounding box center [333, 142] width 56 height 7
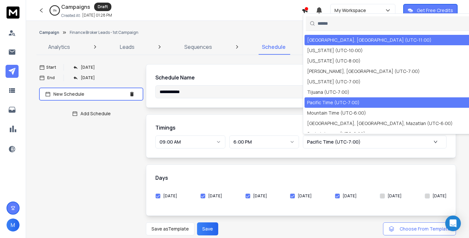
click at [354, 27] on input "text" at bounding box center [471, 23] width 309 height 14
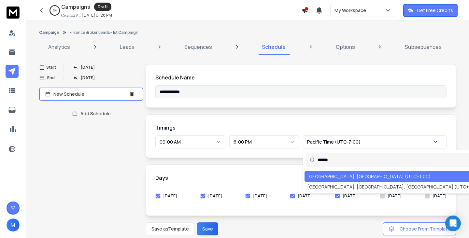
type input "******"
click at [378, 175] on div "Edinburgh, London (UTC+1:00)" at bounding box center [394, 176] width 180 height 10
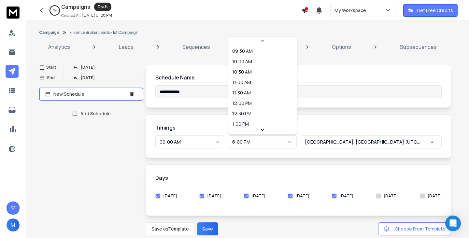
click at [258, 142] on button "6:00 PM" at bounding box center [262, 141] width 69 height 13
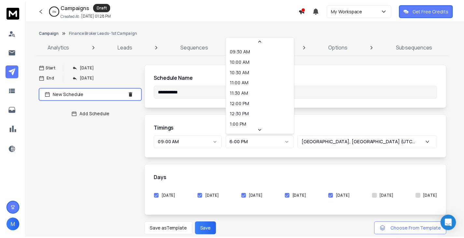
scroll to position [107, 0]
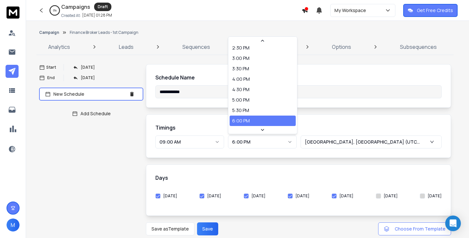
select select "********"
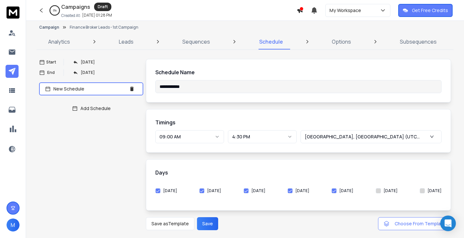
scroll to position [7, 0]
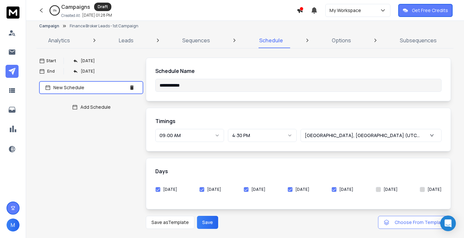
click at [209, 222] on button "Save" at bounding box center [207, 222] width 21 height 13
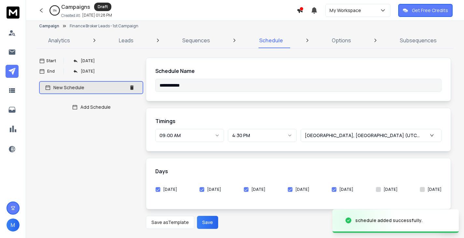
click at [81, 86] on p "New Schedule" at bounding box center [89, 87] width 73 height 7
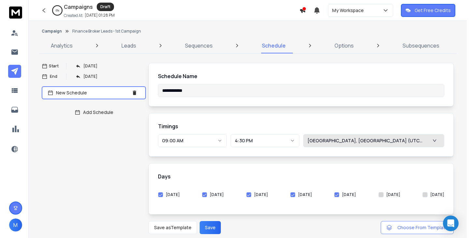
scroll to position [0, 0]
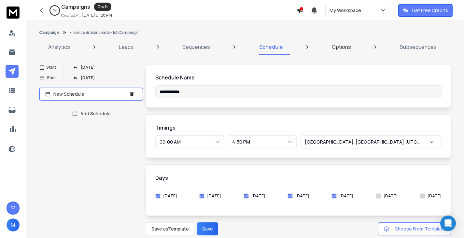
click at [346, 50] on p "Options" at bounding box center [341, 47] width 19 height 8
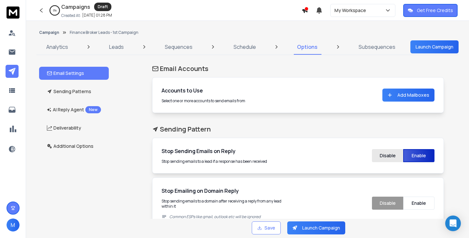
click at [413, 94] on button "Add Mailboxes" at bounding box center [408, 95] width 52 height 13
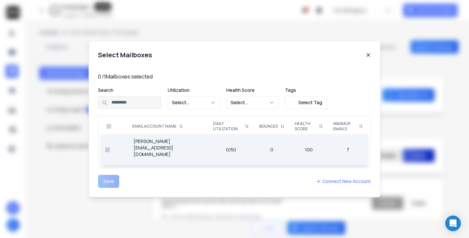
click at [108, 149] on button "button" at bounding box center [107, 149] width 5 height 5
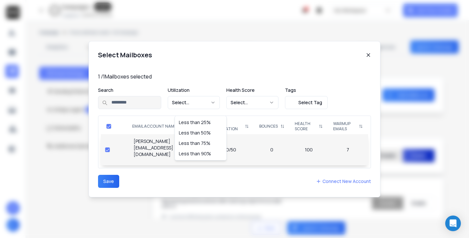
click at [200, 105] on button "Select..." at bounding box center [194, 102] width 52 height 13
click at [211, 73] on div "Select Mailboxes" at bounding box center [234, 61] width 273 height 22
click at [106, 175] on button "Save" at bounding box center [108, 181] width 21 height 13
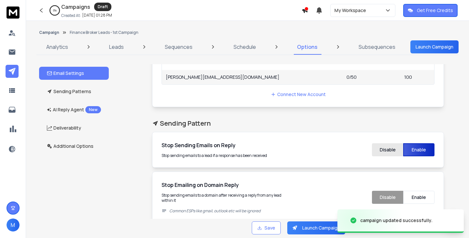
scroll to position [65, 0]
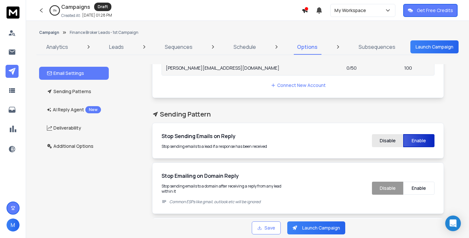
click at [388, 143] on button "Disable" at bounding box center [387, 140] width 31 height 13
click at [414, 141] on button "Enable" at bounding box center [418, 140] width 31 height 13
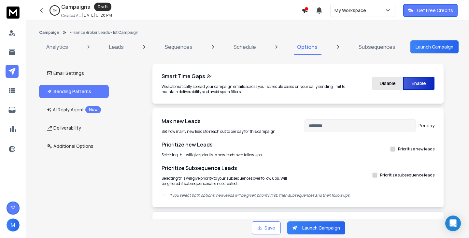
scroll to position [260, 0]
click at [416, 82] on button "Enable" at bounding box center [418, 82] width 31 height 13
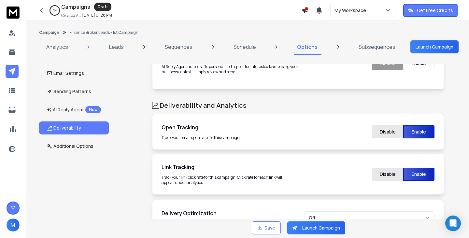
scroll to position [586, 0]
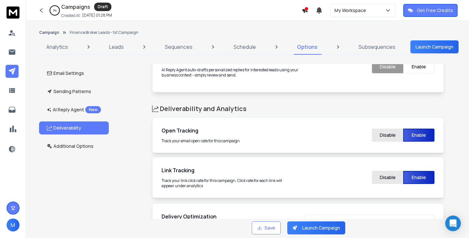
click at [384, 134] on button "Disable" at bounding box center [387, 135] width 31 height 13
click at [383, 177] on button "Disable" at bounding box center [387, 177] width 31 height 13
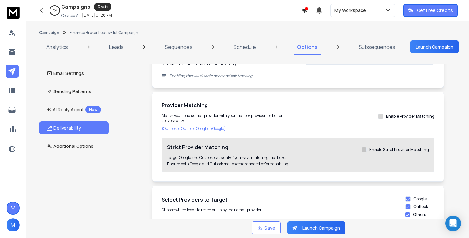
scroll to position [716, 0]
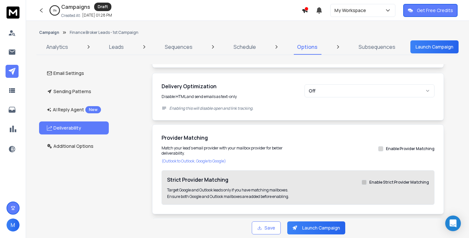
click at [317, 93] on button "Off" at bounding box center [369, 90] width 130 height 13
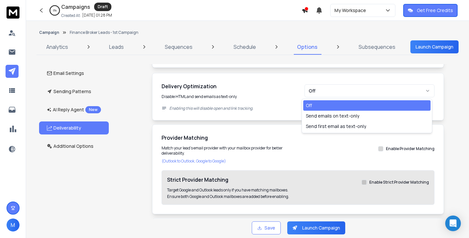
select select "*"
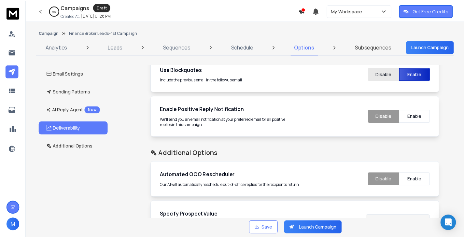
scroll to position [901, 0]
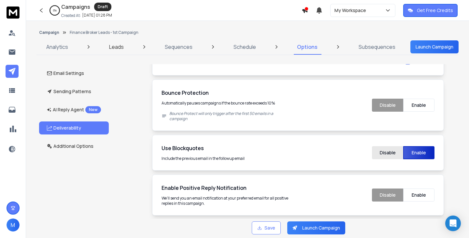
click at [118, 47] on p "Leads" at bounding box center [116, 47] width 15 height 8
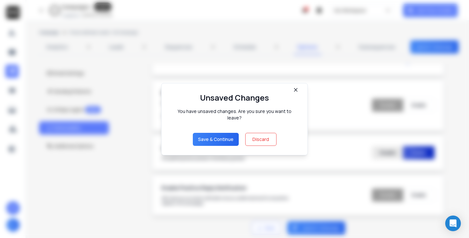
click at [296, 91] on icon at bounding box center [295, 89] width 5 height 5
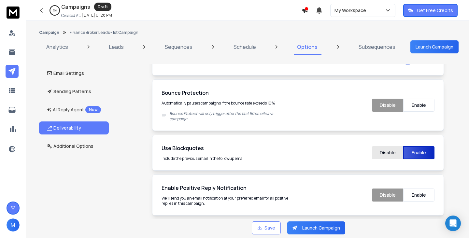
click at [259, 229] on icon "submit" at bounding box center [259, 228] width 5 height 5
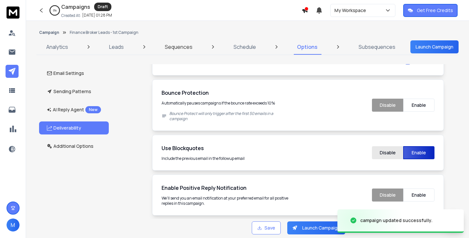
click at [183, 44] on p "Sequences" at bounding box center [179, 47] width 28 height 8
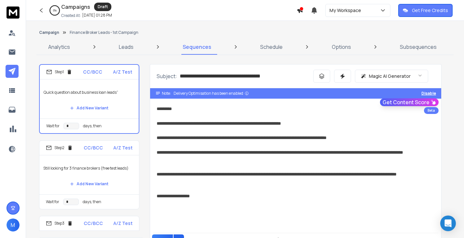
click at [91, 170] on p "Still looking for 3 finance brokers (free test leads)" at bounding box center [89, 168] width 92 height 18
type input "**********"
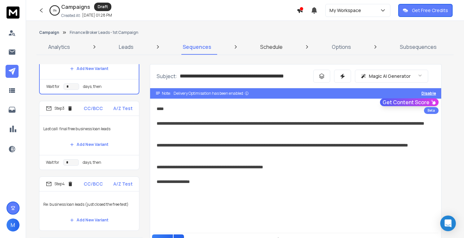
click at [274, 48] on p "Schedule" at bounding box center [271, 47] width 22 height 8
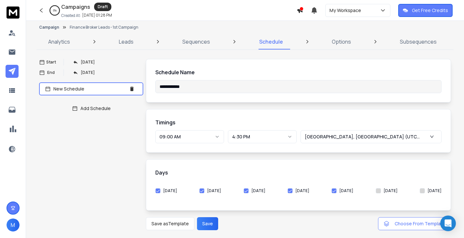
scroll to position [7, 0]
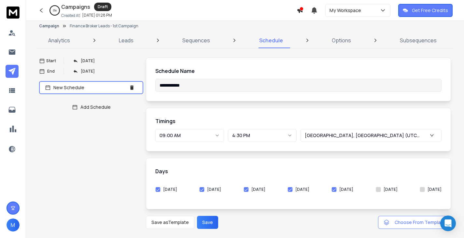
click at [214, 221] on button "Save" at bounding box center [207, 222] width 21 height 13
click at [214, 221] on div "Save as Template Save" at bounding box center [186, 222] width 81 height 13
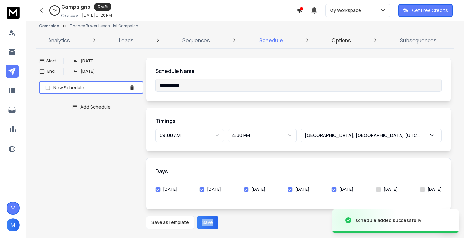
click at [335, 44] on p "Options" at bounding box center [341, 40] width 19 height 8
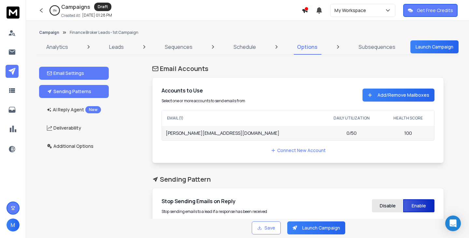
click at [83, 92] on p "Sending Patterns" at bounding box center [69, 91] width 44 height 7
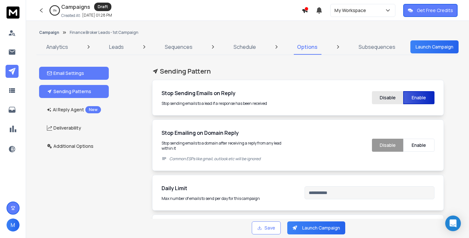
scroll to position [111, 0]
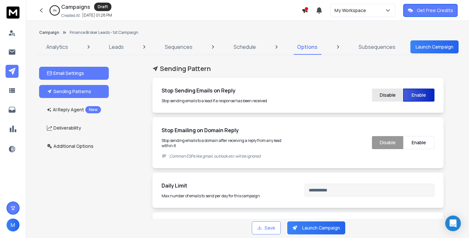
click at [83, 71] on p "Email Settings" at bounding box center [65, 73] width 37 height 7
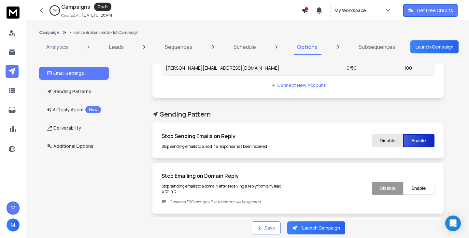
scroll to position [98, 0]
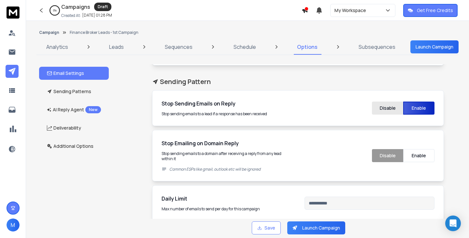
click at [387, 107] on button "Disable" at bounding box center [387, 108] width 31 height 13
click at [379, 154] on button "Disable" at bounding box center [387, 155] width 31 height 13
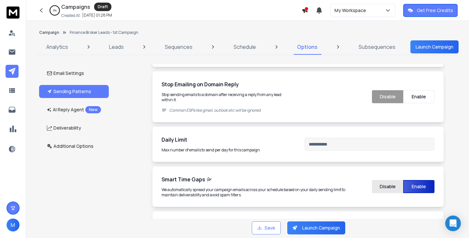
scroll to position [163, 0]
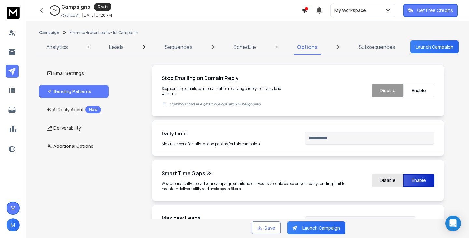
drag, startPoint x: 326, startPoint y: 137, endPoint x: 292, endPoint y: 138, distance: 33.2
click at [292, 138] on div "Daily Limit Max number of emails to send per day for this campaign ***" at bounding box center [297, 138] width 273 height 17
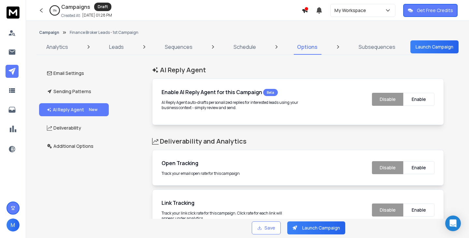
scroll to position [586, 0]
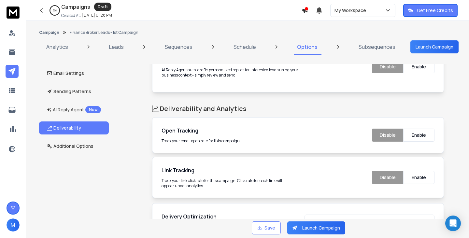
type input "**"
click at [295, 141] on div "Open Tracking Track your email open rate for this campaign Disable Enable" at bounding box center [297, 135] width 273 height 17
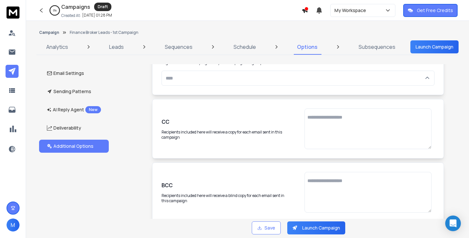
scroll to position [1194, 0]
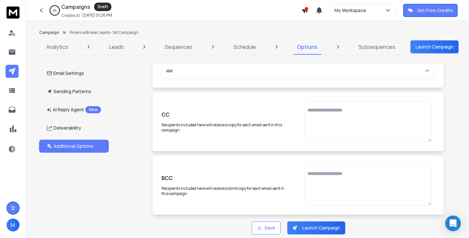
click at [320, 228] on button "Launch Campaign" at bounding box center [316, 227] width 58 height 13
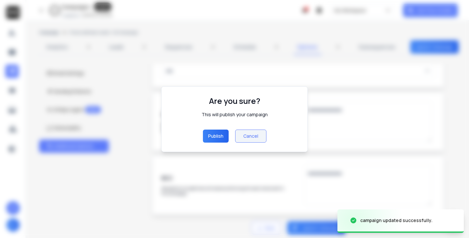
click at [218, 136] on button "Publish" at bounding box center [216, 136] width 26 height 13
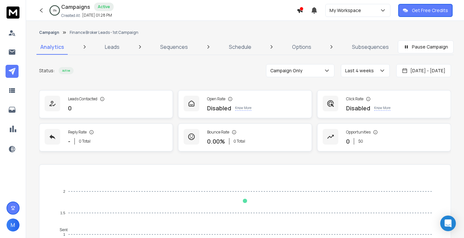
click at [12, 10] on icon at bounding box center [13, 13] width 13 height 12
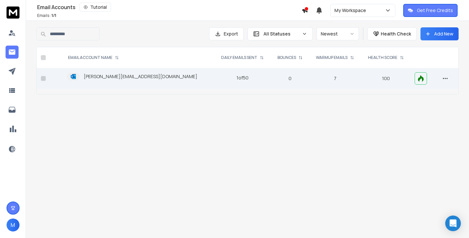
click at [418, 78] on icon at bounding box center [421, 78] width 6 height 7
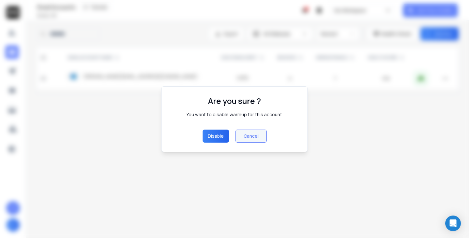
click at [254, 135] on button "Cancel" at bounding box center [250, 136] width 31 height 13
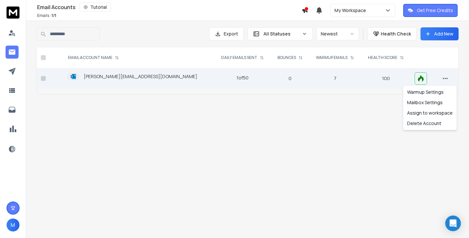
click at [443, 78] on icon at bounding box center [445, 79] width 6 height 6
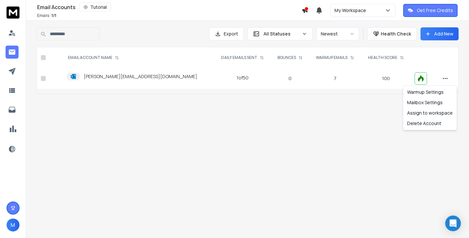
click at [286, 133] on div "ReferralStack Unlock AI-powered affiliate growth Lifetime Deals available! Clai…" at bounding box center [234, 119] width 469 height 238
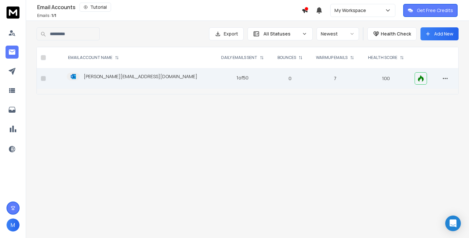
click at [108, 75] on p "[PERSON_NAME][EMAIL_ADDRESS][DOMAIN_NAME]" at bounding box center [141, 76] width 114 height 7
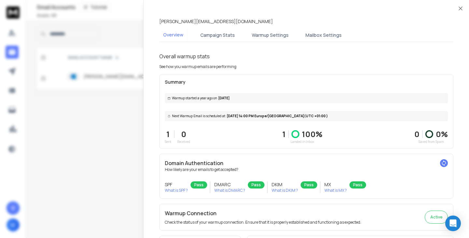
click at [215, 33] on button "Campaign Stats" at bounding box center [217, 35] width 42 height 14
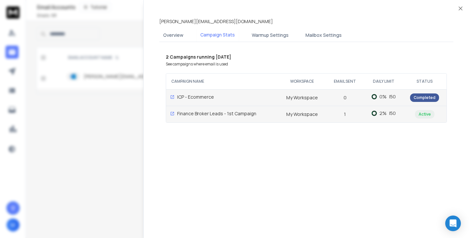
click at [269, 34] on button "Warmup Settings" at bounding box center [270, 35] width 45 height 14
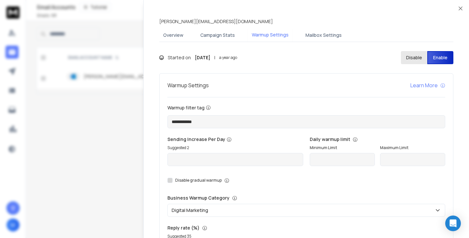
click at [324, 35] on button "Mailbox Settings" at bounding box center [324, 35] width 44 height 14
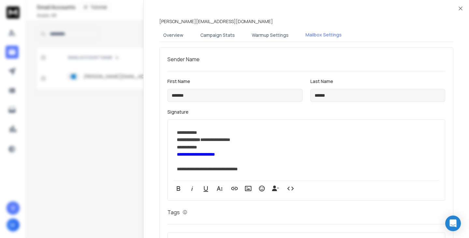
click at [282, 35] on button "Warmup Settings" at bounding box center [270, 35] width 45 height 14
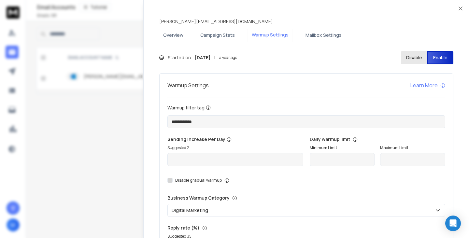
click at [322, 34] on button "Mailbox Settings" at bounding box center [324, 35] width 44 height 14
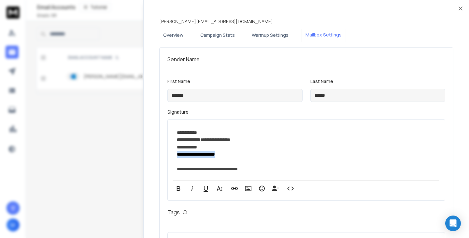
drag, startPoint x: 227, startPoint y: 155, endPoint x: 177, endPoint y: 156, distance: 50.2
click at [177, 156] on div "**********" at bounding box center [306, 154] width 259 height 7
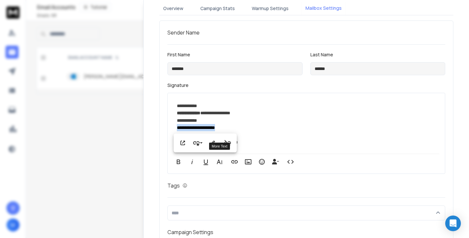
scroll to position [33, 0]
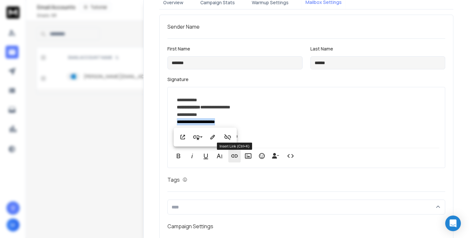
click at [234, 156] on icon "button" at bounding box center [234, 155] width 7 height 3
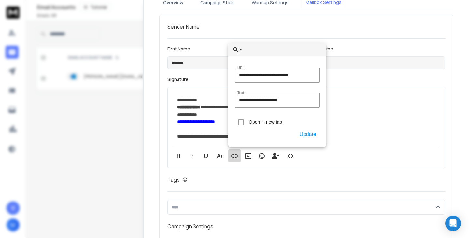
click at [127, 123] on div at bounding box center [234, 119] width 469 height 238
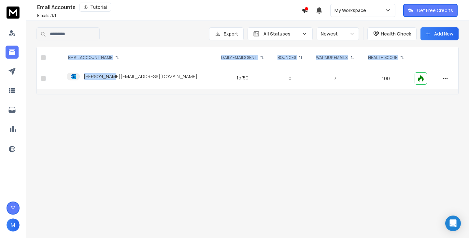
drag, startPoint x: 109, startPoint y: 79, endPoint x: 67, endPoint y: 107, distance: 50.4
click at [117, 126] on div "ReferralStack Unlock AI-powered affiliate growth Lifetime Deals available! Clai…" at bounding box center [234, 119] width 469 height 238
click at [8, 72] on icon at bounding box center [12, 71] width 8 height 8
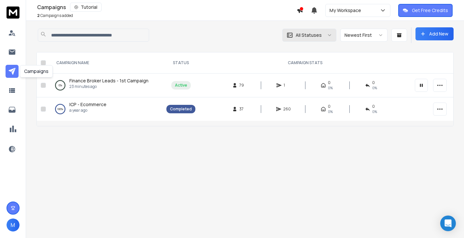
click at [326, 37] on div "All Statuses" at bounding box center [310, 35] width 46 height 7
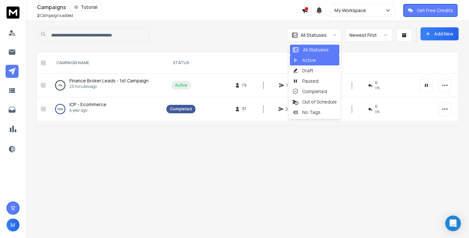
click at [311, 61] on div "Active" at bounding box center [303, 60] width 23 height 7
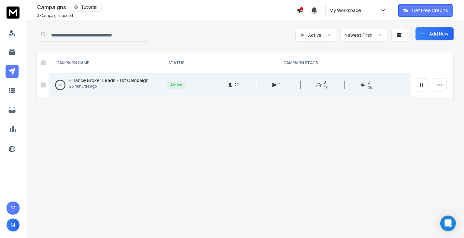
click at [443, 85] on button "button" at bounding box center [440, 84] width 14 height 13
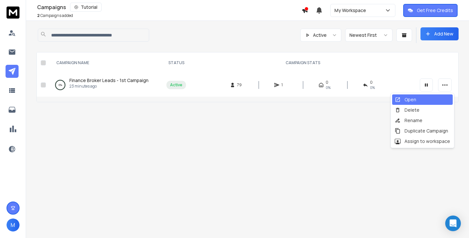
click at [147, 138] on div "Campaigns 2 Campaigns Added Active Newest First Add New CAMPAIGN NAME STATUS CA…" at bounding box center [247, 146] width 422 height 238
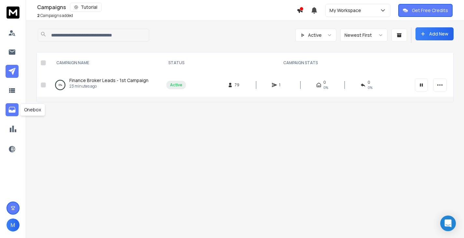
click at [14, 110] on icon at bounding box center [11, 110] width 7 height 6
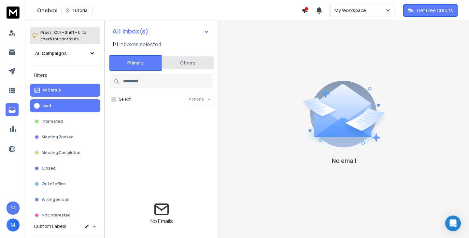
click at [49, 108] on p "Lead" at bounding box center [46, 105] width 9 height 5
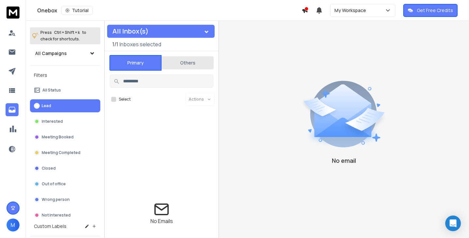
click at [200, 34] on button "All Inbox(s)" at bounding box center [160, 31] width 107 height 13
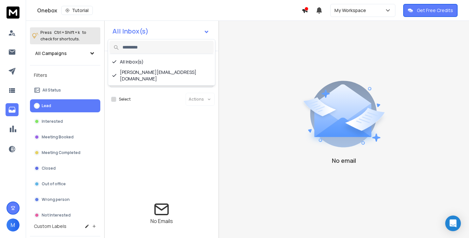
click at [165, 77] on div "All Inbox(s) [PERSON_NAME][EMAIL_ADDRESS][DOMAIN_NAME]" at bounding box center [161, 62] width 107 height 47
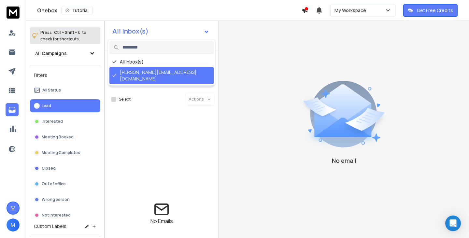
click at [163, 74] on div "[PERSON_NAME][EMAIL_ADDRESS][DOMAIN_NAME]" at bounding box center [161, 75] width 104 height 17
click at [164, 74] on div "[PERSON_NAME][EMAIL_ADDRESS][DOMAIN_NAME]" at bounding box center [161, 75] width 104 height 17
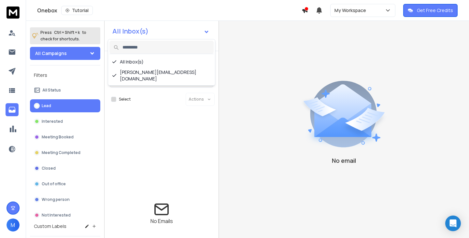
click at [74, 50] on button "All Campaigns" at bounding box center [65, 53] width 70 height 13
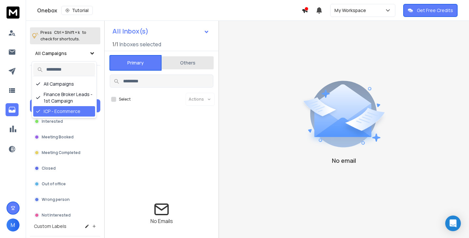
click at [38, 112] on polyline at bounding box center [38, 111] width 4 height 2
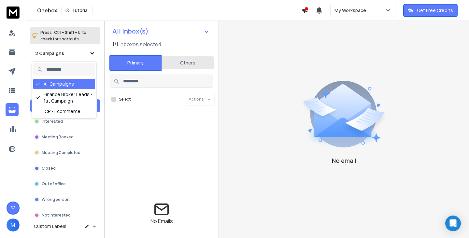
click at [38, 83] on icon at bounding box center [37, 83] width 5 height 5
click at [176, 142] on div "No Emails" at bounding box center [161, 200] width 109 height 176
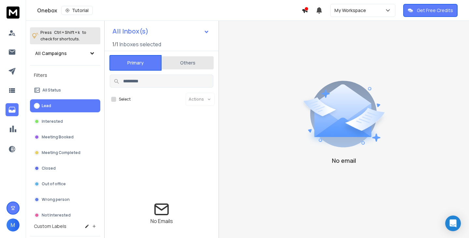
click at [51, 108] on button "Lead" at bounding box center [65, 105] width 70 height 13
click at [9, 87] on icon at bounding box center [12, 91] width 8 height 8
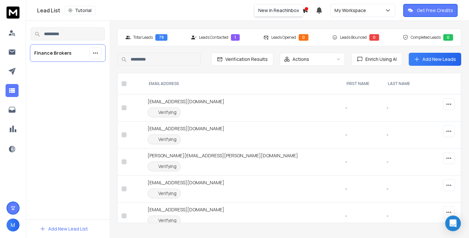
click at [307, 9] on div at bounding box center [306, 9] width 4 height 4
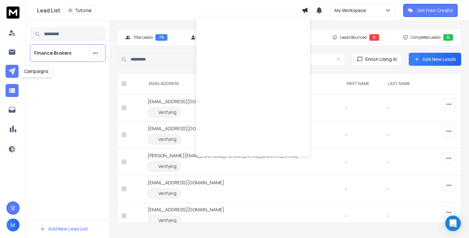
click at [14, 72] on icon at bounding box center [12, 71] width 8 height 8
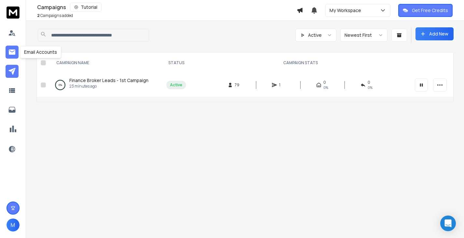
click at [11, 52] on icon at bounding box center [12, 51] width 7 height 5
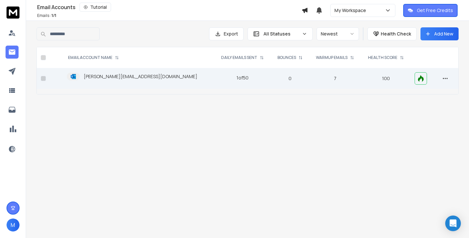
click at [445, 76] on icon at bounding box center [445, 79] width 6 height 6
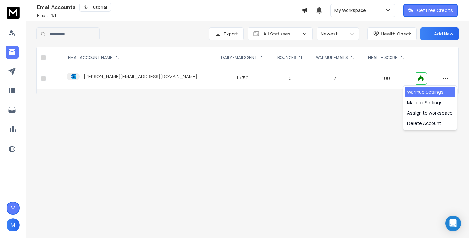
click at [432, 93] on div "Warmup Settings" at bounding box center [429, 92] width 51 height 10
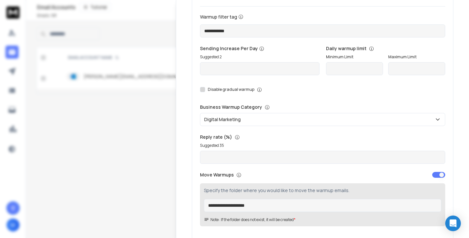
scroll to position [130, 0]
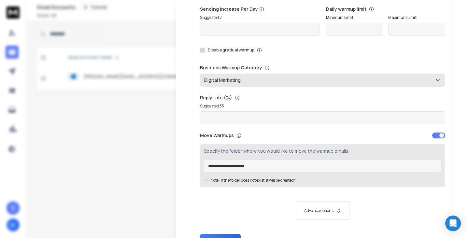
click at [274, 81] on div "Digital Marketing" at bounding box center [322, 80] width 237 height 7
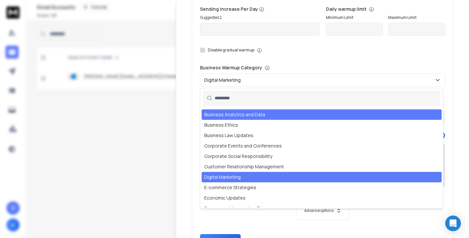
click at [284, 58] on div at bounding box center [234, 119] width 469 height 238
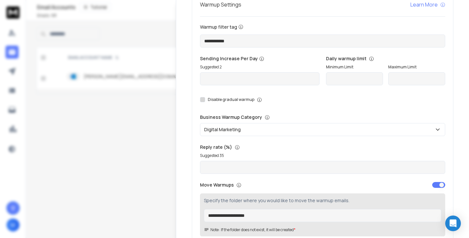
scroll to position [0, 0]
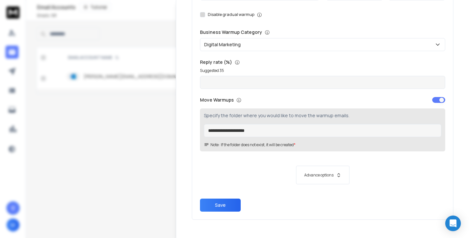
click at [318, 174] on p "Advance options" at bounding box center [318, 175] width 29 height 5
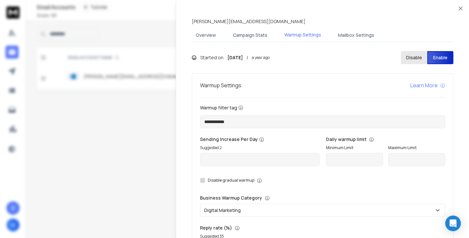
click at [357, 34] on button "Mailbox Settings" at bounding box center [356, 35] width 44 height 14
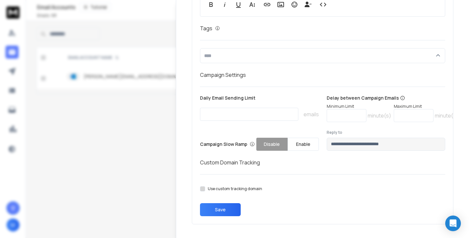
scroll to position [193, 0]
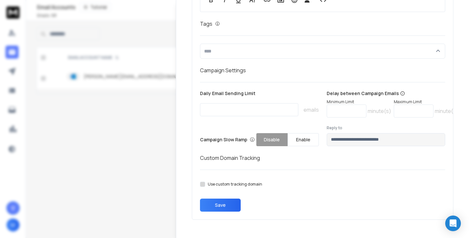
drag, startPoint x: 214, startPoint y: 105, endPoint x: 193, endPoint y: 105, distance: 20.2
click at [193, 105] on div "**********" at bounding box center [322, 39] width 261 height 361
click at [194, 83] on div "**********" at bounding box center [322, 39] width 261 height 361
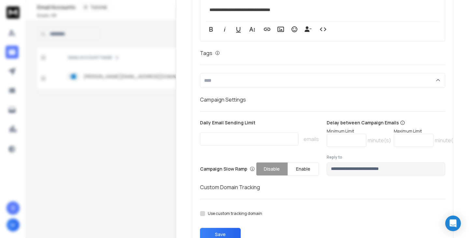
scroll to position [128, 0]
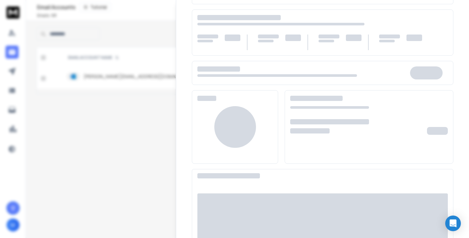
click at [152, 13] on div at bounding box center [234, 119] width 469 height 238
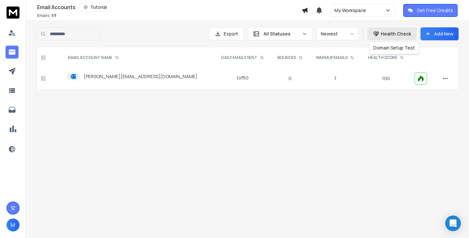
click at [392, 31] on p "Health Check" at bounding box center [396, 34] width 30 height 7
click at [14, 208] on icon at bounding box center [13, 208] width 4 height 4
click at [14, 224] on span "M" at bounding box center [13, 224] width 13 height 13
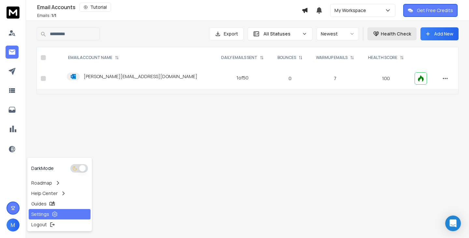
click at [41, 212] on p "Settings" at bounding box center [40, 214] width 18 height 7
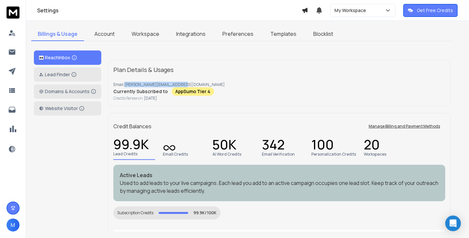
drag, startPoint x: 125, startPoint y: 85, endPoint x: 178, endPoint y: 84, distance: 52.4
click at [178, 84] on p "Email: [PERSON_NAME][EMAIL_ADDRESS][DOMAIN_NAME]" at bounding box center [279, 84] width 332 height 5
copy p "[PERSON_NAME][EMAIL_ADDRESS][DOMAIN_NAME]"
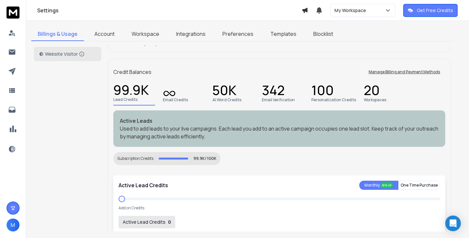
scroll to position [67, 0]
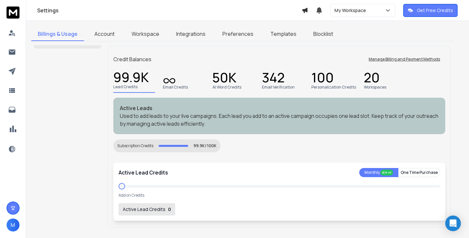
click at [101, 32] on link "Account" at bounding box center [104, 34] width 33 height 14
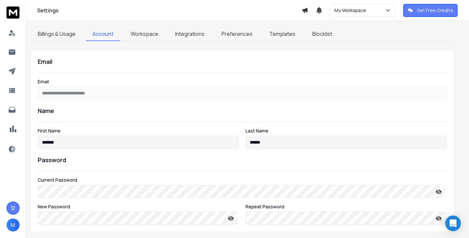
click at [161, 35] on link "Workspace" at bounding box center [144, 34] width 41 height 14
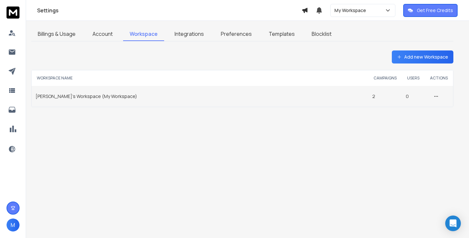
click at [189, 33] on link "Integrations" at bounding box center [189, 34] width 42 height 14
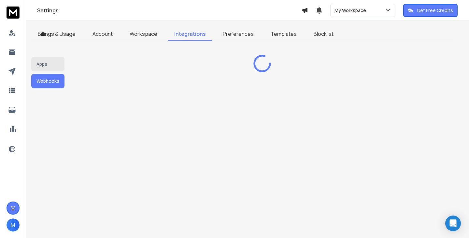
click at [42, 84] on button "Webhooks" at bounding box center [47, 81] width 33 height 14
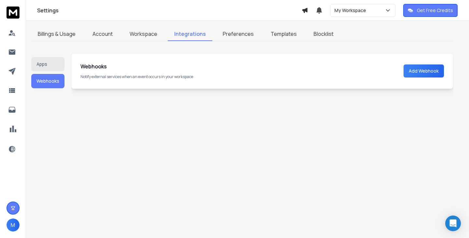
click at [231, 34] on link "Preferences" at bounding box center [238, 34] width 44 height 14
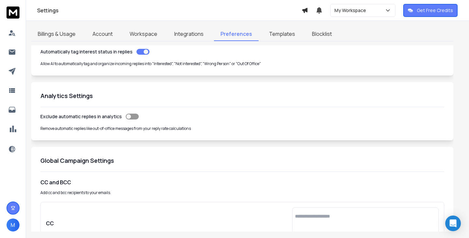
scroll to position [33, 0]
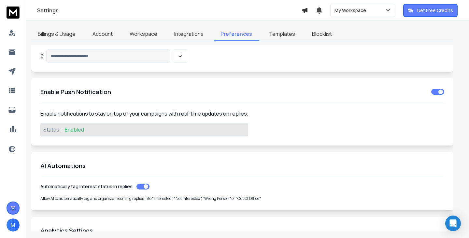
click at [279, 34] on link "Templates" at bounding box center [281, 34] width 39 height 14
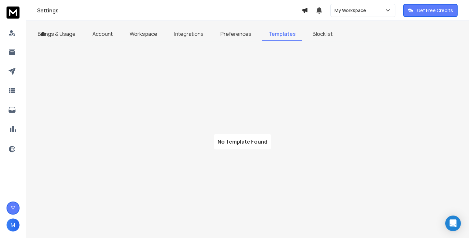
click at [315, 35] on link "Blocklist" at bounding box center [322, 34] width 33 height 14
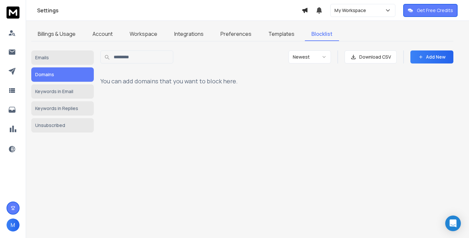
click at [54, 73] on button "Domains" at bounding box center [62, 74] width 63 height 14
click at [50, 92] on email "Keywords in Email" at bounding box center [62, 91] width 63 height 14
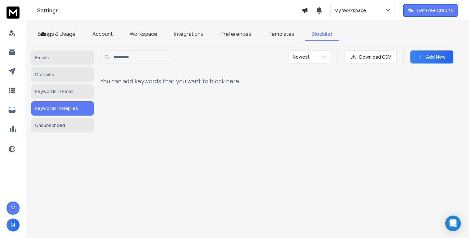
click at [56, 110] on replies "Keywords in Replies" at bounding box center [62, 108] width 63 height 14
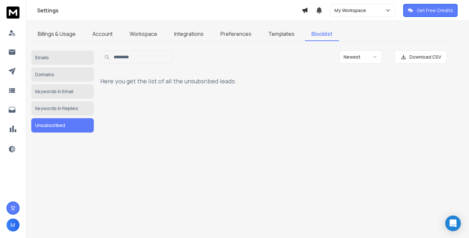
click at [59, 123] on button "Unsubscribed" at bounding box center [62, 125] width 63 height 14
click at [52, 32] on link "Billings & Usage" at bounding box center [56, 34] width 51 height 14
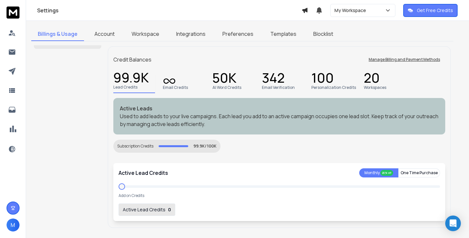
scroll to position [67, 0]
click at [12, 72] on icon at bounding box center [11, 71] width 7 height 7
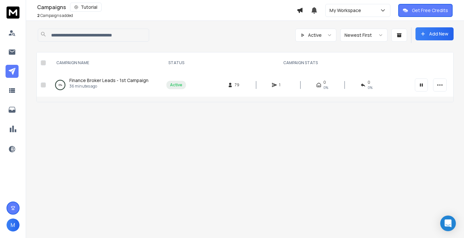
click at [9, 14] on icon at bounding box center [13, 13] width 13 height 12
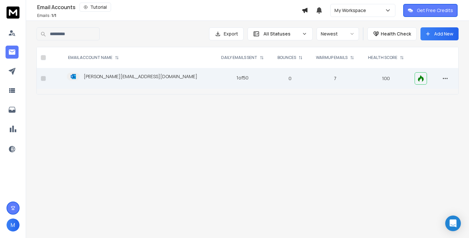
click at [445, 79] on icon at bounding box center [445, 79] width 6 height 6
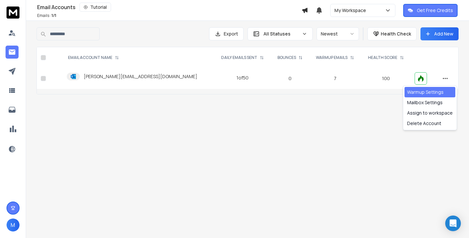
click at [433, 91] on div "Warmup Settings" at bounding box center [429, 92] width 51 height 10
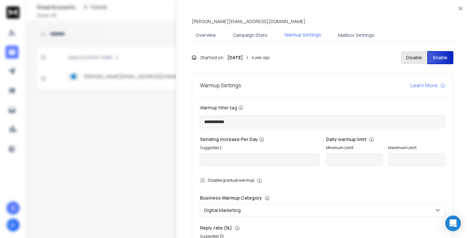
click at [355, 34] on button "Mailbox Settings" at bounding box center [356, 35] width 44 height 14
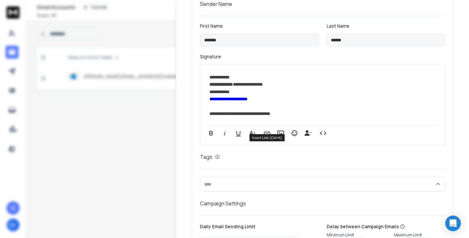
scroll to position [65, 0]
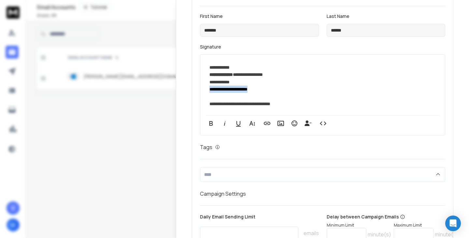
drag, startPoint x: 264, startPoint y: 91, endPoint x: 205, endPoint y: 86, distance: 58.4
click at [205, 86] on div "**********" at bounding box center [322, 85] width 239 height 57
click at [266, 123] on icon "button" at bounding box center [267, 123] width 8 height 8
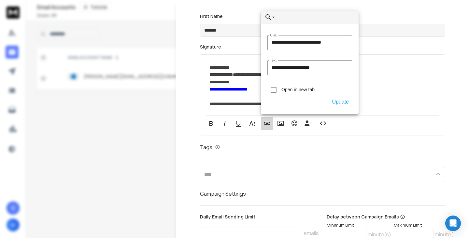
drag, startPoint x: 286, startPoint y: 42, endPoint x: 254, endPoint y: 43, distance: 32.2
click at [254, 43] on form "**********" at bounding box center [322, 174] width 245 height 321
type input "**********"
click at [342, 101] on button "Update" at bounding box center [340, 102] width 23 height 12
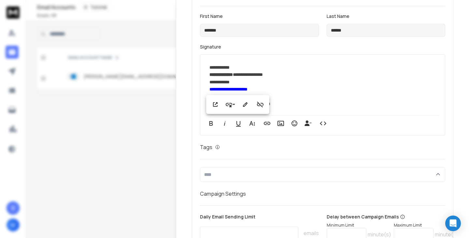
click at [295, 77] on div "**********" at bounding box center [321, 74] width 224 height 7
click at [247, 89] on link "**********" at bounding box center [228, 89] width 38 height 5
click at [261, 105] on icon "button" at bounding box center [260, 105] width 8 height 8
click at [277, 87] on div "**********" at bounding box center [321, 89] width 224 height 7
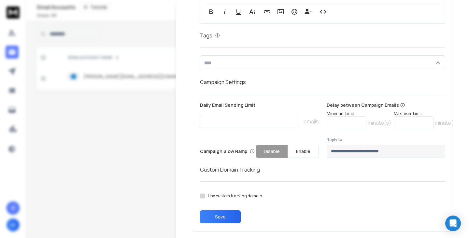
scroll to position [193, 0]
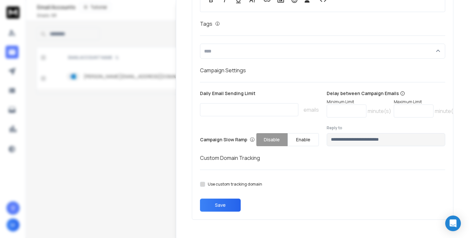
click at [218, 200] on button "Save" at bounding box center [220, 205] width 41 height 13
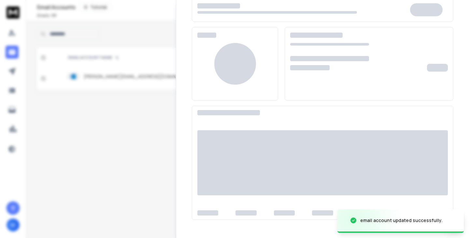
scroll to position [191, 0]
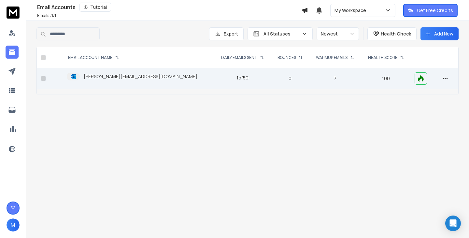
click at [44, 79] on button "button" at bounding box center [43, 78] width 5 height 5
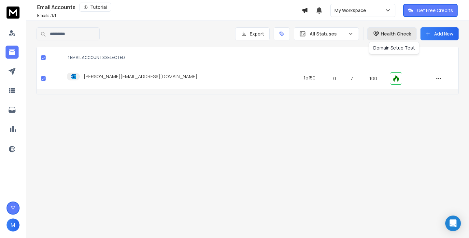
click at [393, 33] on p "Health Check" at bounding box center [396, 34] width 30 height 7
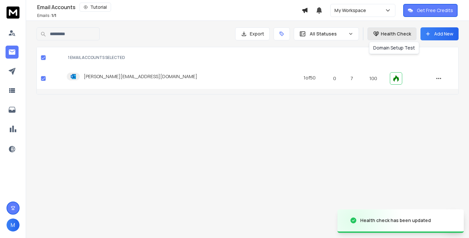
click at [393, 47] on div "Domain Setup Test" at bounding box center [394, 48] width 50 height 12
click at [397, 37] on button "Health Check" at bounding box center [391, 33] width 49 height 13
click at [283, 32] on icon at bounding box center [281, 34] width 4 height 4
click at [217, 32] on div at bounding box center [133, 33] width 195 height 13
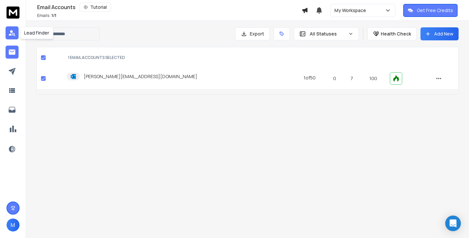
click at [10, 29] on icon at bounding box center [12, 33] width 8 height 8
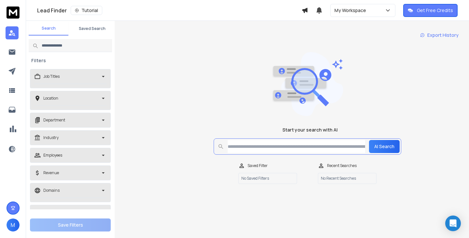
click at [74, 44] on input at bounding box center [70, 45] width 83 height 13
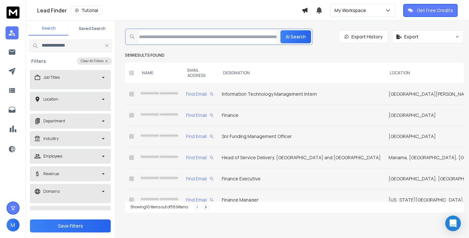
click at [60, 48] on input "**********" at bounding box center [70, 45] width 83 height 13
type input "**********"
click at [100, 77] on icon at bounding box center [103, 77] width 7 height 7
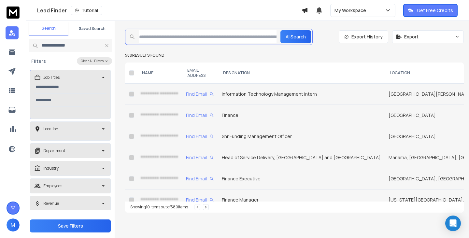
type input "**********"
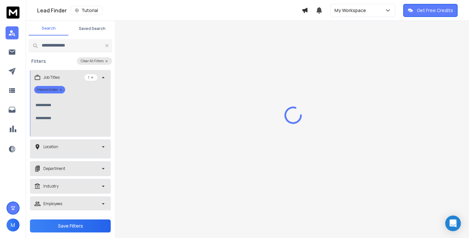
click at [71, 225] on button "Save Filters" at bounding box center [70, 225] width 81 height 13
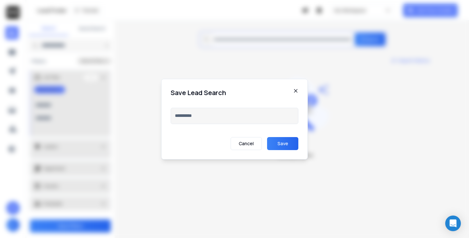
click at [295, 87] on div "Save Lead Search Cancel Save" at bounding box center [234, 119] width 147 height 81
click at [295, 91] on icon at bounding box center [296, 91] width 4 height 4
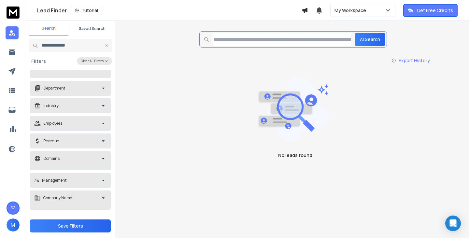
scroll to position [98, 0]
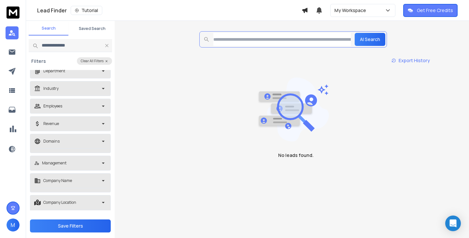
click at [256, 38] on textarea at bounding box center [281, 39] width 137 height 13
paste textarea "**********"
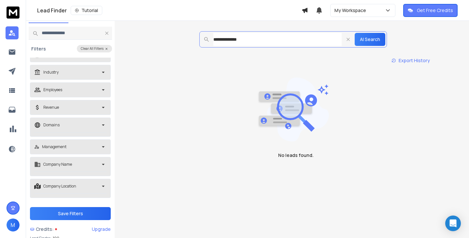
scroll to position [0, 0]
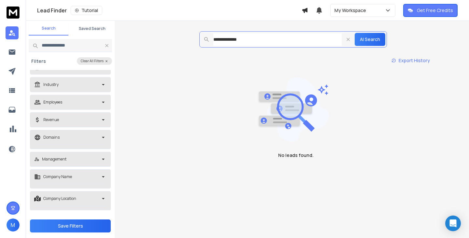
type textarea "**********"
click at [48, 9] on div "Lead Finder Tutorial" at bounding box center [169, 10] width 264 height 9
click at [11, 13] on icon at bounding box center [13, 13] width 13 height 12
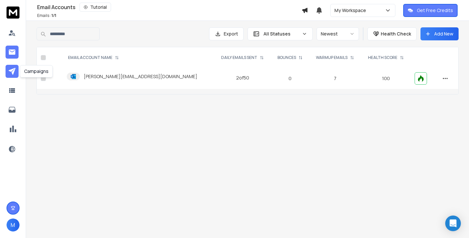
click at [11, 74] on icon at bounding box center [12, 71] width 8 height 8
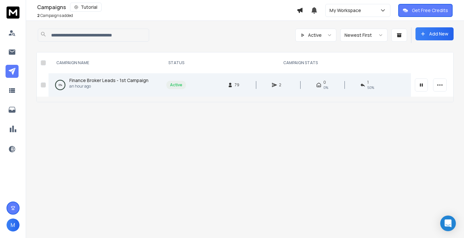
click at [439, 86] on icon "button" at bounding box center [440, 85] width 7 height 7
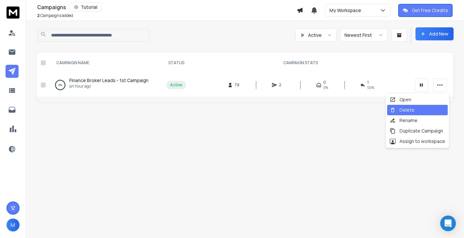
click at [350, 133] on div "Campaigns 2 Campaigns Added Active Newest First Add New CAMPAIGN NAME STATUS CA…" at bounding box center [244, 146] width 417 height 238
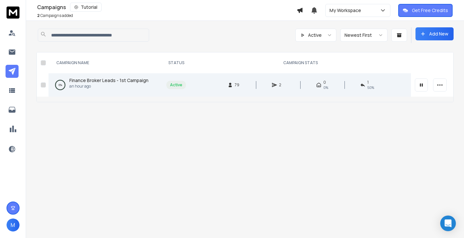
click at [119, 84] on p "an hour ago" at bounding box center [108, 86] width 79 height 5
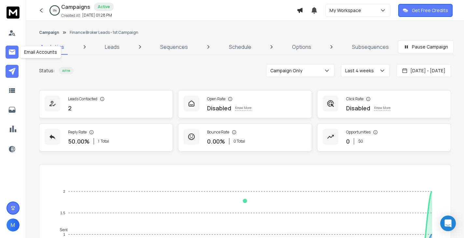
click at [11, 51] on icon at bounding box center [12, 51] width 7 height 5
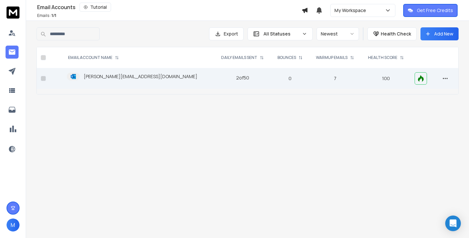
click at [446, 79] on button at bounding box center [445, 78] width 18 height 11
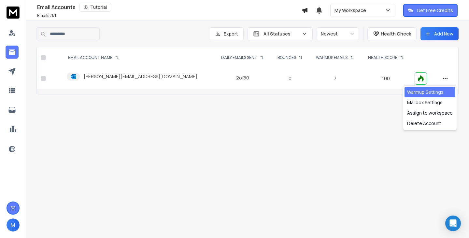
click at [432, 93] on div "Warmup Settings" at bounding box center [429, 92] width 51 height 10
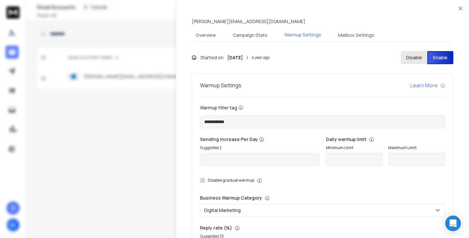
click at [358, 32] on button "Mailbox Settings" at bounding box center [356, 35] width 44 height 14
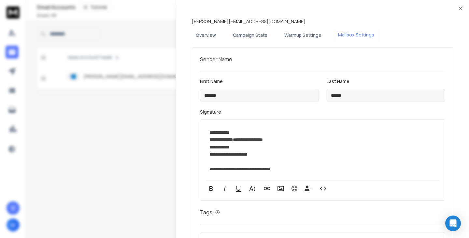
click at [203, 32] on button "Overview" at bounding box center [206, 35] width 28 height 14
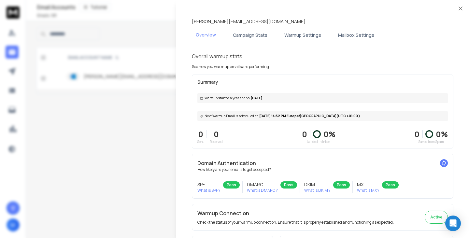
click at [103, 151] on div at bounding box center [234, 119] width 469 height 238
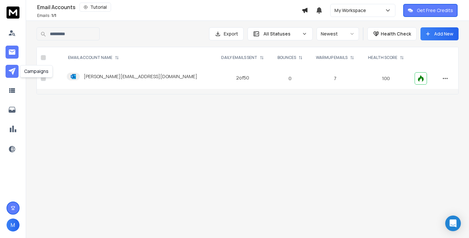
click at [10, 72] on icon at bounding box center [12, 71] width 8 height 8
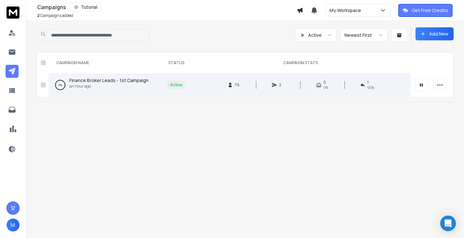
click at [441, 86] on icon "button" at bounding box center [440, 85] width 7 height 7
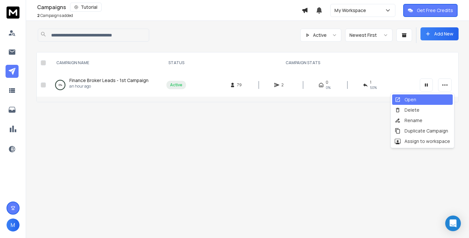
click at [422, 101] on div "Open" at bounding box center [422, 99] width 61 height 10
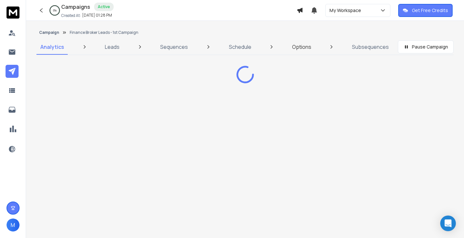
click at [310, 50] on p "Options" at bounding box center [301, 47] width 19 height 8
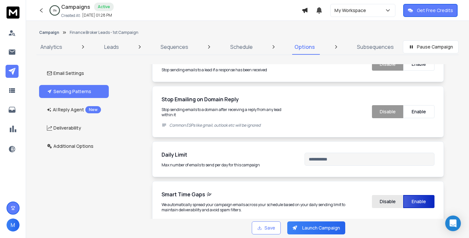
scroll to position [130, 0]
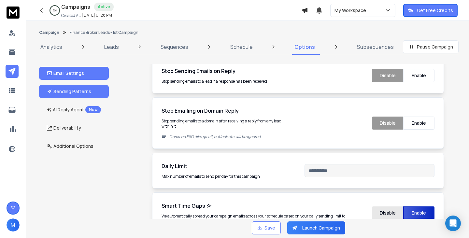
click at [62, 75] on p "Email Settings" at bounding box center [65, 73] width 37 height 7
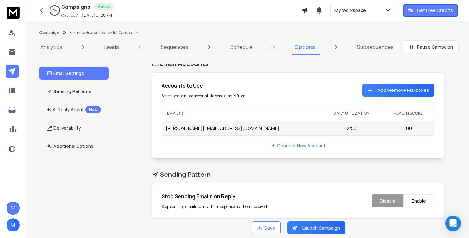
scroll to position [0, 0]
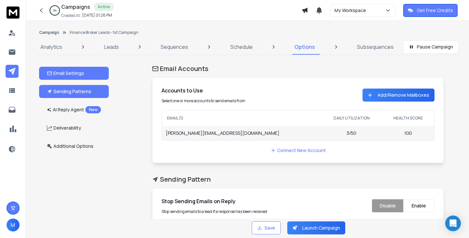
click at [68, 93] on p "Sending Patterns" at bounding box center [69, 91] width 44 height 7
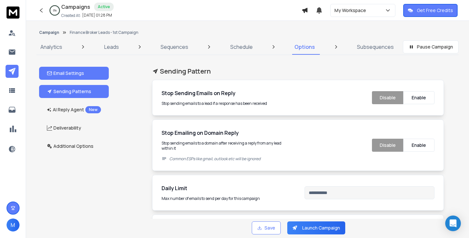
scroll to position [111, 0]
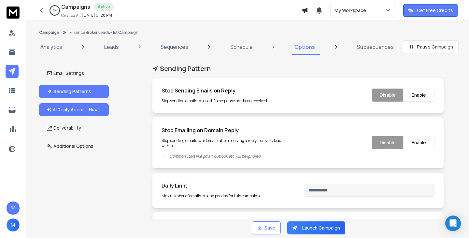
click at [68, 112] on p "AI Reply Agent New" at bounding box center [74, 109] width 54 height 7
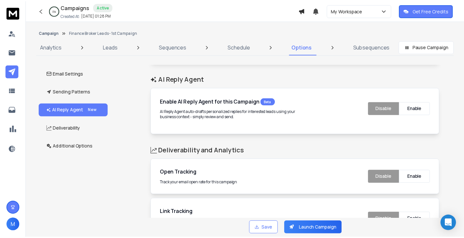
scroll to position [555, 0]
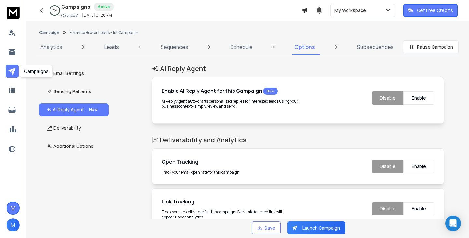
click at [9, 68] on icon at bounding box center [12, 71] width 8 height 8
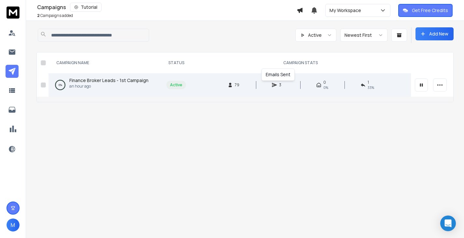
click at [281, 85] on span "3" at bounding box center [282, 84] width 7 height 5
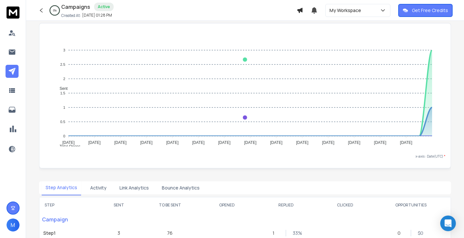
scroll to position [104, 0]
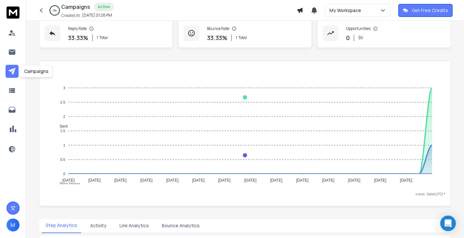
click at [10, 72] on icon at bounding box center [12, 71] width 8 height 8
